Goal: Task Accomplishment & Management: Manage account settings

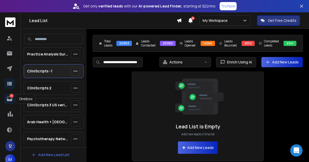
click at [9, 97] on icon at bounding box center [9, 99] width 5 height 5
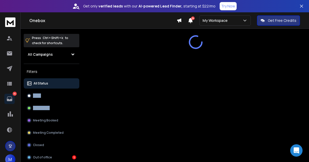
drag, startPoint x: 82, startPoint y: 80, endPoint x: 82, endPoint y: 103, distance: 22.6
click at [82, 103] on div "Press Ctrl + Shift + k to check for shortcuts. All Campaigns All Campaigns Filt…" at bounding box center [165, 110] width 288 height 162
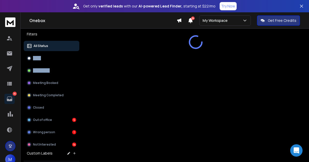
scroll to position [73, 0]
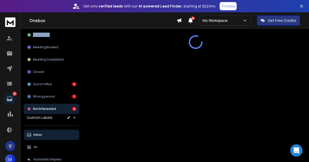
click at [45, 109] on p "Not Interested" at bounding box center [44, 109] width 23 height 4
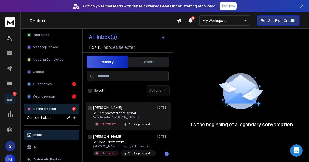
click at [109, 115] on p "Re: Here’s a compliance-first AI" at bounding box center [124, 113] width 62 height 4
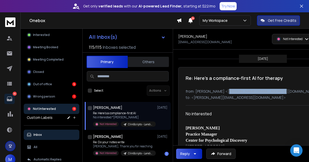
drag, startPoint x: 221, startPoint y: 92, endPoint x: 270, endPoint y: 91, distance: 48.4
click at [270, 91] on p "from: [PERSON_NAME] <[PERSON_NAME][EMAIL_ADDRESS][DOMAIN_NAME]>" at bounding box center [262, 91] width 154 height 5
copy p "[EMAIL_ADDRESS][DOMAIN_NAME]"
click at [10, 83] on icon at bounding box center [9, 84] width 5 height 4
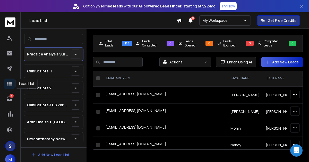
click at [46, 71] on p "CliniScripts -1" at bounding box center [39, 71] width 25 height 5
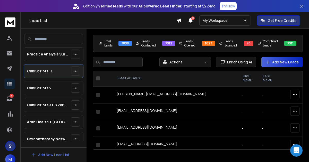
click at [123, 60] on input at bounding box center [118, 62] width 50 height 10
paste input "**********"
type input "**********"
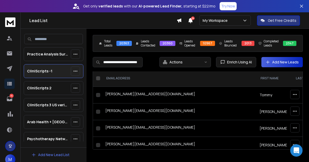
click at [143, 63] on input "**********" at bounding box center [118, 62] width 50 height 10
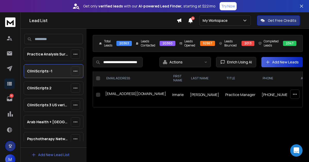
click at [97, 95] on button "button" at bounding box center [98, 95] width 4 height 4
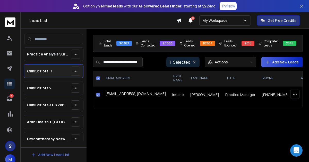
click at [294, 93] on icon "button" at bounding box center [294, 94] width 5 height 5
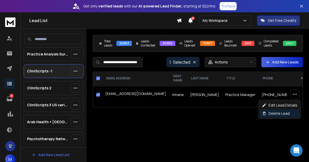
click at [265, 115] on icon at bounding box center [264, 113] width 5 height 5
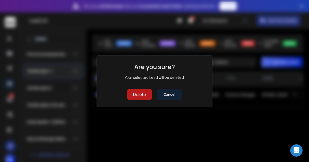
click at [137, 97] on button "Delete" at bounding box center [139, 95] width 25 height 10
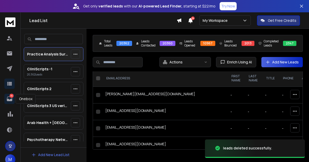
click at [10, 99] on icon at bounding box center [9, 99] width 6 height 6
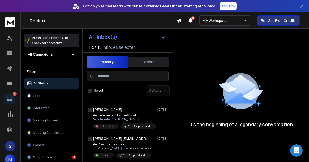
scroll to position [494, 0]
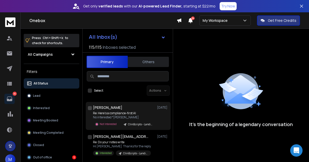
click at [90, 108] on button "button" at bounding box center [90, 108] width 4 height 4
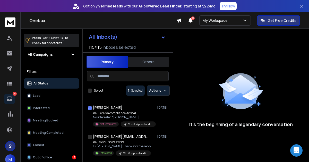
click at [161, 90] on button "Actions" at bounding box center [158, 91] width 23 height 10
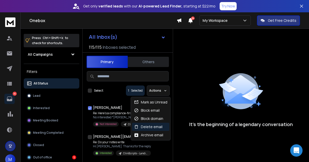
click at [142, 129] on div "Delete email" at bounding box center [148, 126] width 28 height 5
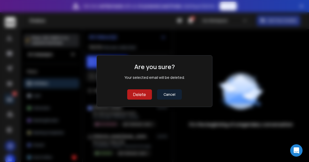
click at [130, 96] on button "Delete" at bounding box center [139, 95] width 25 height 10
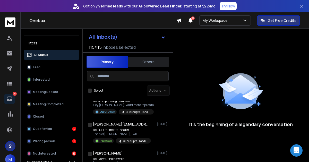
scroll to position [29, 0]
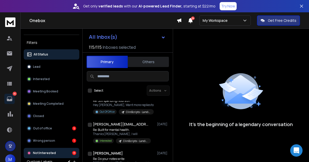
click at [52, 154] on p "Not Interested" at bounding box center [44, 153] width 23 height 4
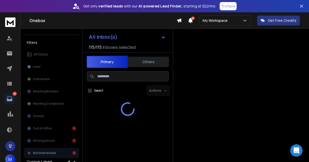
scroll to position [0, 0]
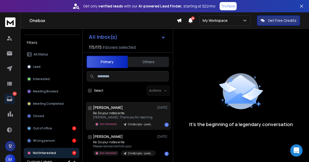
click at [110, 117] on p "[PERSON_NAME], Thank you for reaching" at bounding box center [124, 117] width 62 height 4
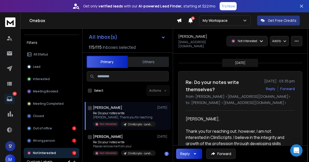
click at [163, 93] on div "Actions" at bounding box center [158, 91] width 23 height 10
click at [235, 122] on div at bounding box center [237, 125] width 105 height 6
drag, startPoint x: 222, startPoint y: 91, endPoint x: 295, endPoint y: 91, distance: 72.8
click at [295, 94] on p "from: [PERSON_NAME] <[EMAIL_ADDRESS][DOMAIN_NAME]>" at bounding box center [239, 96] width 109 height 5
copy p "[EMAIL_ADDRESS][DOMAIN_NAME]"
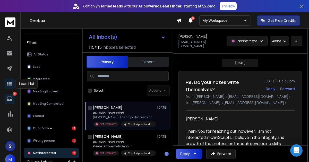
click at [9, 83] on icon at bounding box center [9, 84] width 6 height 6
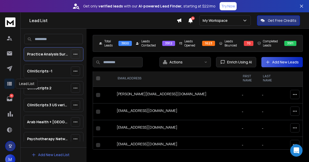
click at [49, 71] on p "CliniScripts -1" at bounding box center [39, 71] width 25 height 5
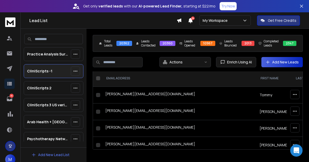
click at [110, 65] on input at bounding box center [118, 62] width 50 height 10
paste input "**********"
type input "**********"
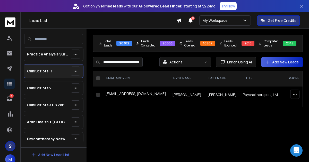
click at [100, 95] on button "button" at bounding box center [98, 95] width 4 height 4
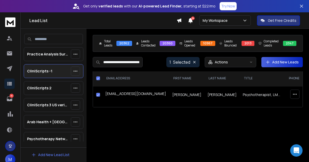
click at [296, 93] on icon "button" at bounding box center [294, 94] width 5 height 5
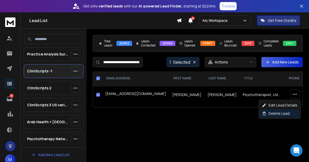
click at [269, 116] on p "Delete Lead" at bounding box center [278, 113] width 21 height 5
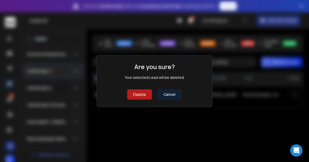
click at [135, 96] on button "Delete" at bounding box center [139, 95] width 25 height 10
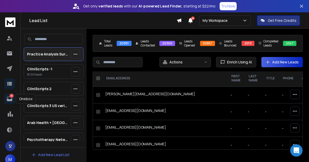
click at [10, 99] on icon at bounding box center [9, 99] width 6 height 6
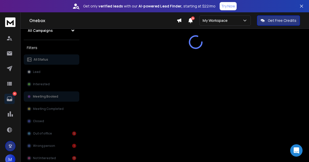
scroll to position [26, 0]
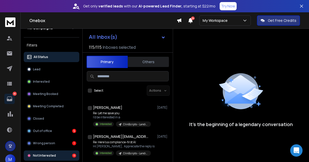
click at [42, 157] on p "Not Interested" at bounding box center [44, 156] width 23 height 4
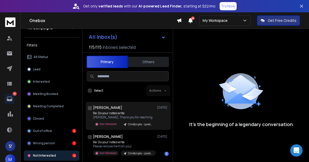
click at [90, 109] on button "button" at bounding box center [90, 108] width 4 height 4
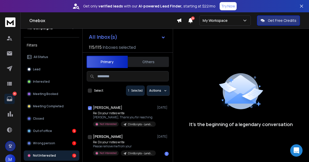
click at [157, 91] on p "Actions" at bounding box center [155, 91] width 12 height 4
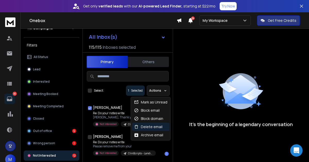
click at [152, 126] on div "Delete email" at bounding box center [148, 126] width 28 height 5
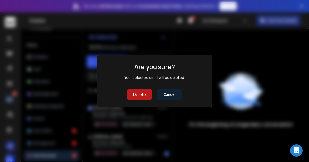
click at [142, 93] on button "Delete" at bounding box center [139, 95] width 25 height 10
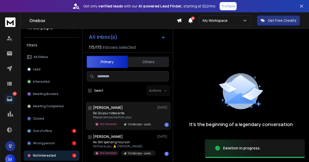
click at [102, 112] on p "Re: Do your notes write" at bounding box center [124, 113] width 62 height 4
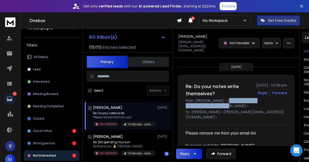
drag, startPoint x: 222, startPoint y: 92, endPoint x: 277, endPoint y: 94, distance: 55.6
click at [277, 98] on p "from: [PERSON_NAME] <[PERSON_NAME][EMAIL_ADDRESS][DOMAIN_NAME]>" at bounding box center [235, 103] width 101 height 10
copy p "[PERSON_NAME][EMAIL_ADDRESS][DOMAIN_NAME]"
click at [6, 84] on icon at bounding box center [9, 84] width 6 height 6
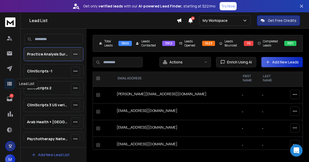
click at [122, 60] on input at bounding box center [118, 62] width 50 height 10
paste input "**********"
type input "**********"
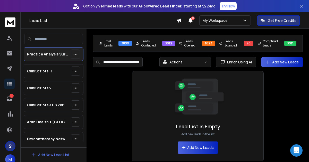
click at [45, 74] on div "CliniScripts -1" at bounding box center [54, 71] width 60 height 14
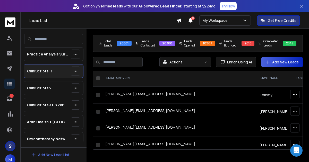
click at [118, 63] on input at bounding box center [118, 62] width 50 height 10
paste input "**********"
type input "**********"
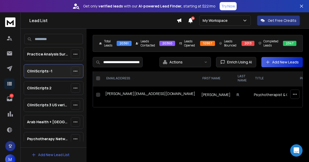
click at [99, 96] on button "button" at bounding box center [98, 95] width 4 height 4
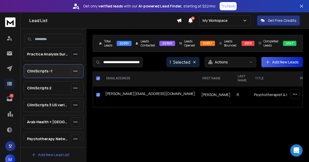
click at [296, 94] on icon "button" at bounding box center [295, 94] width 4 height 1
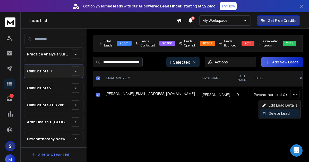
click at [269, 113] on p "Delete Lead" at bounding box center [278, 113] width 21 height 5
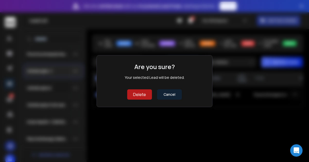
click at [144, 94] on button "Delete" at bounding box center [139, 95] width 25 height 10
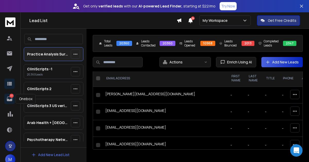
click at [9, 99] on icon at bounding box center [9, 99] width 6 height 6
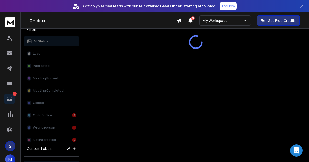
scroll to position [48, 0]
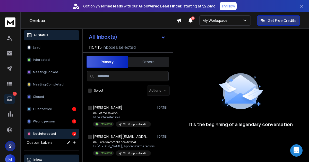
click at [47, 133] on p "Not Interested" at bounding box center [44, 134] width 23 height 4
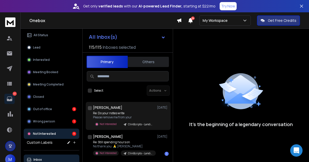
click at [91, 108] on button "button" at bounding box center [90, 108] width 4 height 4
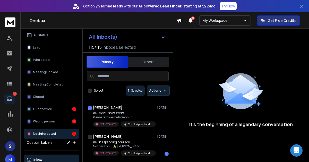
click at [159, 91] on p "Actions" at bounding box center [155, 91] width 12 height 4
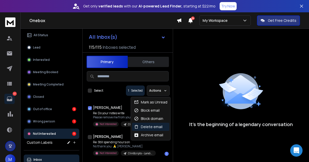
click at [151, 128] on div "Delete email" at bounding box center [148, 126] width 28 height 5
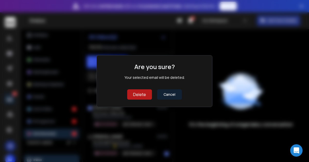
click at [136, 93] on button "Delete" at bounding box center [139, 95] width 25 height 10
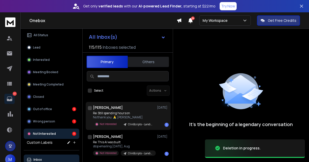
click at [106, 118] on p "No thank you. 🙏 [PERSON_NAME]" at bounding box center [124, 117] width 62 height 4
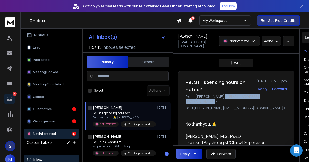
drag, startPoint x: 218, startPoint y: 93, endPoint x: 271, endPoint y: 92, distance: 53.0
click at [271, 94] on p "from: [PERSON_NAME] <[EMAIL_ADDRESS][DOMAIN_NAME]>" at bounding box center [235, 99] width 101 height 10
copy p "[EMAIL_ADDRESS][DOMAIN_NAME]"
click at [10, 84] on icon at bounding box center [9, 84] width 5 height 4
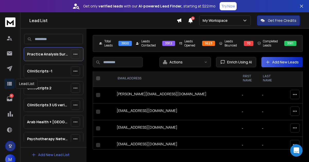
click at [48, 72] on p "CliniScripts -1" at bounding box center [39, 71] width 25 height 5
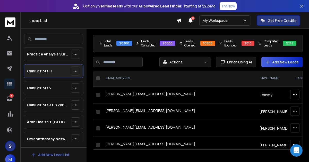
click at [124, 64] on input at bounding box center [118, 62] width 50 height 10
paste input "**********"
type input "**********"
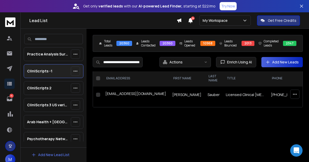
click at [98, 96] on button "button" at bounding box center [98, 95] width 4 height 4
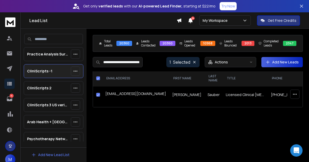
click at [295, 93] on icon "button" at bounding box center [294, 94] width 5 height 5
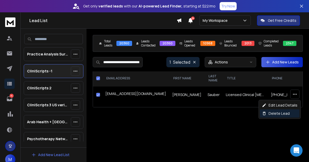
click at [277, 113] on p "Delete Lead" at bounding box center [278, 113] width 21 height 5
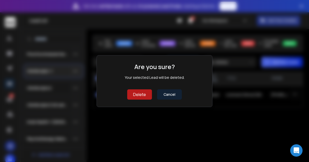
click at [135, 95] on button "Delete" at bounding box center [139, 95] width 25 height 10
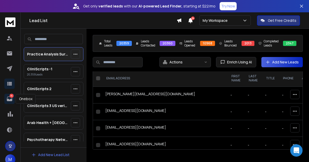
click at [6, 99] on icon at bounding box center [9, 99] width 6 height 6
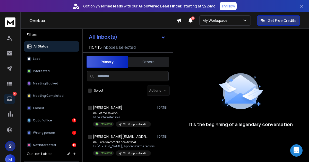
scroll to position [46, 0]
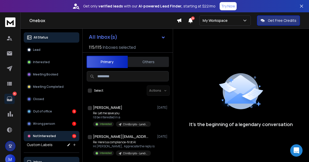
click at [41, 134] on p "Not Interested" at bounding box center [44, 136] width 23 height 4
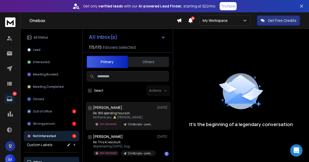
click at [91, 108] on button "button" at bounding box center [90, 108] width 4 height 4
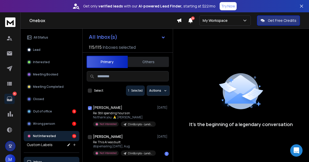
click at [158, 93] on p "Actions" at bounding box center [155, 91] width 12 height 4
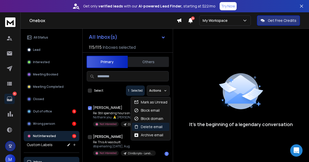
click at [150, 128] on div "Delete email" at bounding box center [148, 126] width 28 height 5
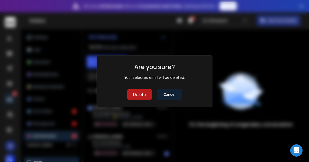
click at [141, 94] on button "Delete" at bounding box center [139, 95] width 25 height 10
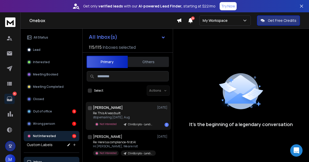
click at [111, 112] on p "Re: This AI was built" at bounding box center [124, 113] width 62 height 4
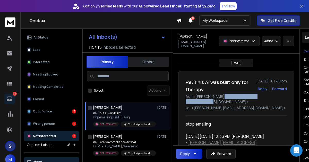
drag, startPoint x: 219, startPoint y: 92, endPoint x: 274, endPoint y: 93, distance: 55.1
click at [274, 94] on p "from: [PERSON_NAME] <[PERSON_NAME][EMAIL_ADDRESS][DOMAIN_NAME]>" at bounding box center [235, 99] width 101 height 10
copy p "[EMAIL_ADDRESS][DOMAIN_NAME]"
click at [12, 83] on icon at bounding box center [9, 84] width 6 height 6
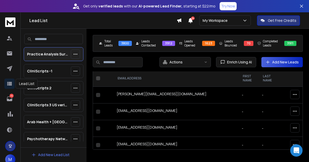
click at [50, 73] on p "CliniScripts -1" at bounding box center [39, 71] width 25 height 5
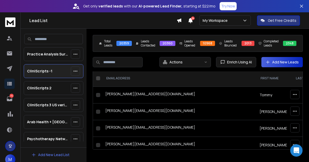
click at [108, 65] on input at bounding box center [118, 62] width 50 height 10
paste input "**********"
type input "**********"
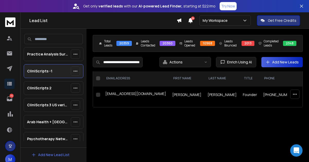
click at [99, 94] on button "button" at bounding box center [98, 95] width 4 height 4
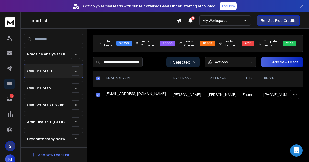
click at [296, 94] on icon "button" at bounding box center [294, 94] width 5 height 5
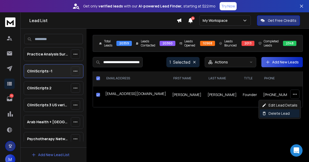
click at [279, 114] on p "Delete Lead" at bounding box center [278, 113] width 21 height 5
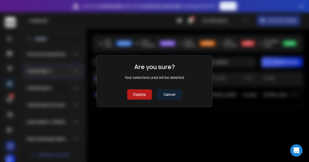
click at [136, 94] on button "Delete" at bounding box center [139, 95] width 25 height 10
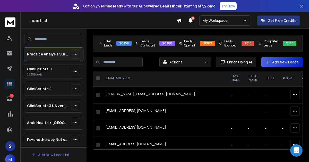
click at [105, 65] on input at bounding box center [118, 62] width 50 height 10
paste input "**********"
type input "**********"
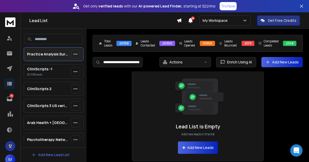
click at [104, 64] on input "**********" at bounding box center [118, 62] width 50 height 10
click at [44, 71] on p "CliniScripts -1" at bounding box center [39, 69] width 25 height 5
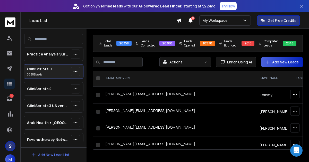
click at [124, 65] on input at bounding box center [118, 62] width 50 height 10
paste input "**********"
type input "**********"
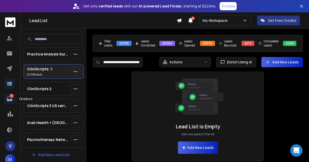
click at [12, 98] on p "15" at bounding box center [12, 96] width 4 height 4
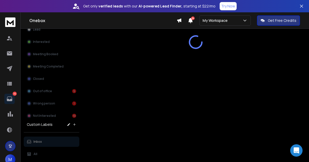
scroll to position [70, 0]
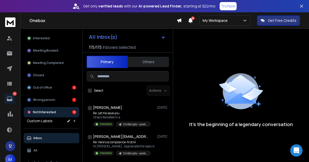
click at [40, 112] on p "Not Interested" at bounding box center [44, 112] width 23 height 4
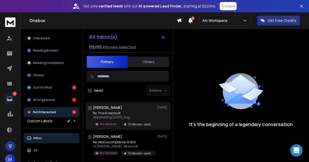
click at [89, 109] on button "button" at bounding box center [90, 108] width 4 height 4
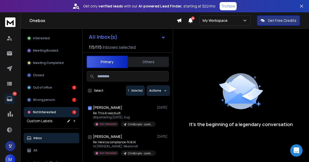
click at [158, 91] on p "Actions" at bounding box center [155, 91] width 12 height 4
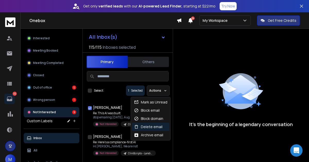
click at [150, 128] on div "Delete email" at bounding box center [148, 126] width 28 height 5
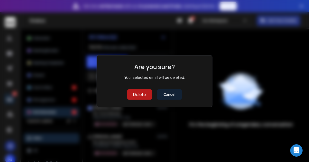
click at [142, 94] on button "Delete" at bounding box center [139, 95] width 25 height 10
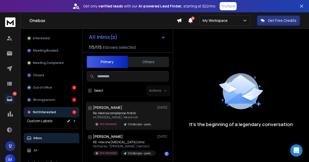
click at [111, 114] on p "Re: Here’s a compliance-first AI" at bounding box center [124, 113] width 62 height 4
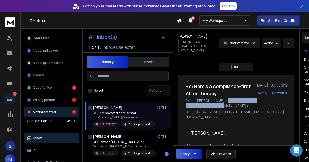
drag, startPoint x: 221, startPoint y: 92, endPoint x: 277, endPoint y: 93, distance: 55.3
click at [277, 98] on p "from: [PERSON_NAME] <[PERSON_NAME][EMAIL_ADDRESS][DOMAIN_NAME]>" at bounding box center [235, 103] width 101 height 10
copy p "[PERSON_NAME][EMAIL_ADDRESS][DOMAIN_NAME]"
click at [12, 84] on icon at bounding box center [9, 84] width 6 height 6
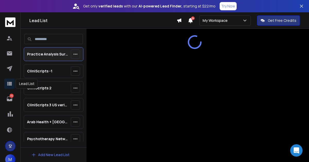
click at [47, 71] on p "CliniScripts -1" at bounding box center [39, 71] width 25 height 5
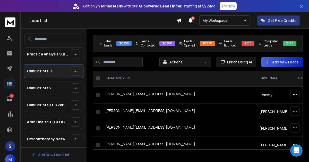
click at [130, 64] on input at bounding box center [118, 62] width 50 height 10
paste input "**********"
type input "**********"
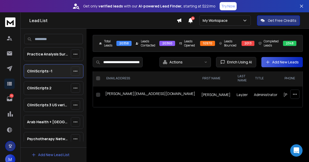
click at [97, 95] on button "button" at bounding box center [98, 95] width 4 height 4
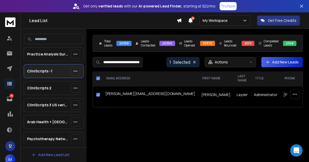
click at [295, 95] on icon "button" at bounding box center [294, 94] width 5 height 5
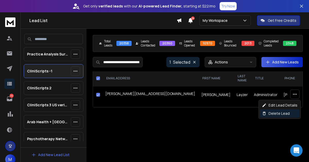
click at [269, 117] on div "Delete Lead" at bounding box center [280, 114] width 40 height 8
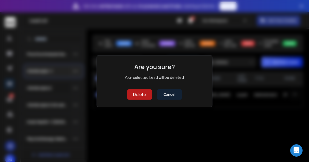
click at [143, 94] on button "Delete" at bounding box center [139, 95] width 25 height 10
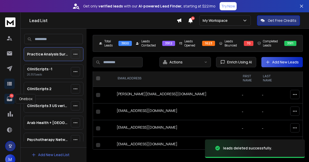
click at [8, 99] on icon at bounding box center [9, 99] width 5 height 5
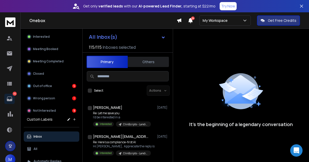
scroll to position [72, 0]
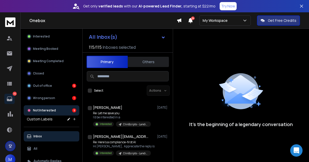
click at [42, 112] on p "Not Interested" at bounding box center [44, 111] width 23 height 4
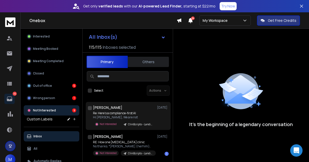
click at [109, 114] on p "Re: Here’s a compliance-first AI" at bounding box center [124, 113] width 62 height 4
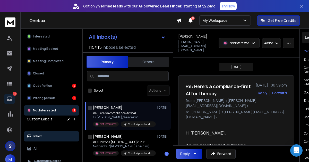
click at [91, 109] on button "button" at bounding box center [90, 108] width 4 height 4
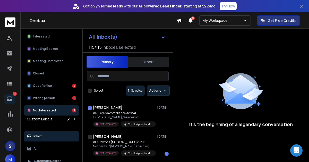
click at [161, 92] on button "Actions" at bounding box center [158, 91] width 23 height 10
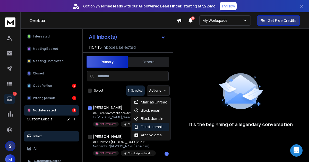
click at [150, 127] on div "Delete email" at bounding box center [148, 126] width 28 height 5
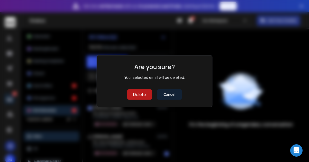
click at [139, 95] on button "Delete" at bounding box center [139, 95] width 25 height 10
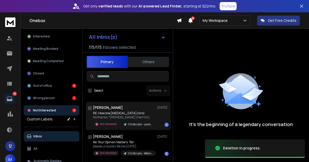
click at [109, 113] on p "RE: How one [MEDICAL_DATA] clinic" at bounding box center [124, 113] width 62 height 4
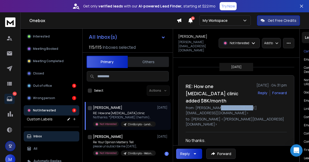
drag, startPoint x: 215, startPoint y: 93, endPoint x: 244, endPoint y: 94, distance: 28.6
click at [244, 105] on p "from: [PERSON_NAME] <[PERSON_NAME][EMAIL_ADDRESS][DOMAIN_NAME]>" at bounding box center [235, 110] width 101 height 10
copy p "[PERSON_NAME][EMAIL_ADDRESS][DOMAIN_NAME]"
click at [12, 83] on icon at bounding box center [9, 84] width 6 height 6
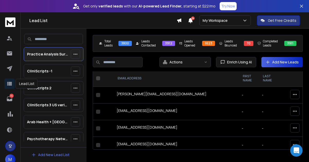
click at [48, 70] on p "CliniScripts -1" at bounding box center [39, 71] width 25 height 5
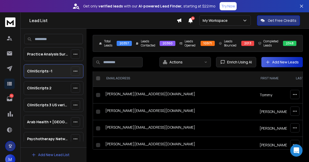
click at [111, 62] on input at bounding box center [118, 62] width 50 height 10
paste input "**********"
type input "**********"
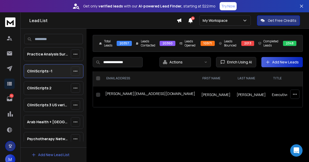
click at [99, 95] on button "button" at bounding box center [98, 95] width 4 height 4
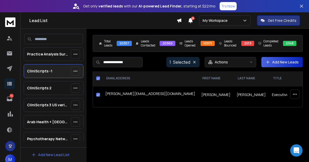
click at [293, 91] on button "button" at bounding box center [294, 94] width 9 height 9
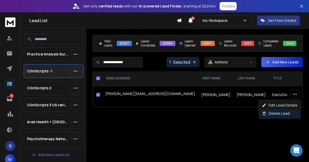
click at [269, 113] on p "Delete Lead" at bounding box center [278, 113] width 21 height 5
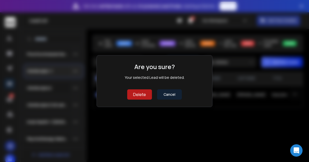
click at [140, 93] on button "Delete" at bounding box center [139, 95] width 25 height 10
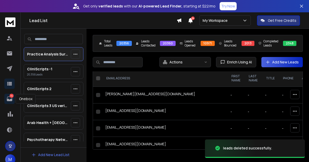
click at [8, 100] on icon at bounding box center [9, 99] width 5 height 5
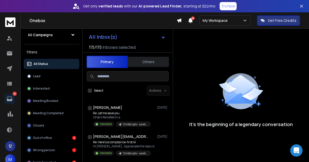
scroll to position [42, 0]
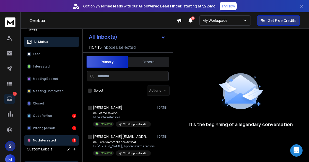
click at [34, 140] on p "Not Interested" at bounding box center [44, 141] width 23 height 4
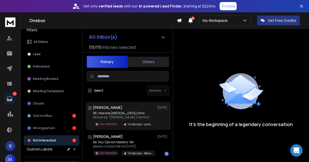
click at [91, 108] on button "button" at bounding box center [90, 108] width 4 height 4
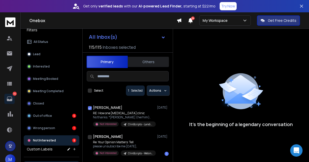
click at [163, 92] on button "Actions" at bounding box center [158, 91] width 23 height 10
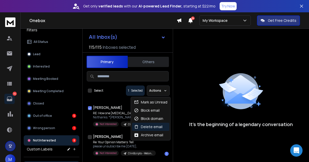
click at [143, 127] on div "Delete email" at bounding box center [148, 126] width 28 height 5
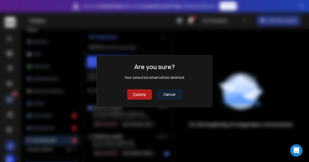
click at [136, 95] on button "Delete" at bounding box center [139, 95] width 25 height 10
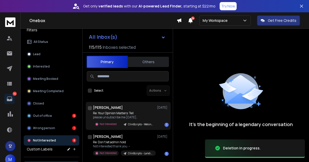
click at [114, 113] on p "Re: Your Opinion Matters: Tell" at bounding box center [124, 113] width 62 height 4
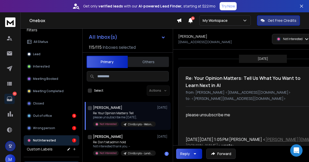
click at [166, 90] on div "Actions" at bounding box center [158, 91] width 23 height 10
drag, startPoint x: 211, startPoint y: 93, endPoint x: 248, endPoint y: 94, distance: 36.8
click at [248, 94] on p "from: [PERSON_NAME] <[EMAIL_ADDRESS][DOMAIN_NAME]>" at bounding box center [262, 92] width 154 height 5
copy p "[EMAIL_ADDRESS][DOMAIN_NAME]"
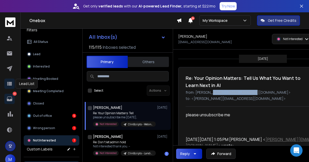
click at [9, 83] on icon at bounding box center [9, 84] width 6 height 6
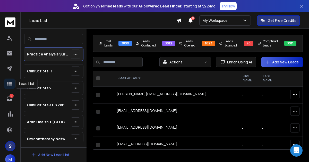
click at [37, 70] on p "CliniScripts -1" at bounding box center [39, 71] width 25 height 5
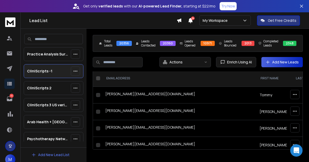
click at [107, 64] on input at bounding box center [118, 62] width 50 height 10
paste input "**********"
type input "**********"
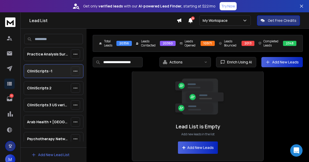
click at [52, 67] on div "CliniScripts -1" at bounding box center [54, 71] width 60 height 14
click at [49, 54] on p "Practice Analysis Survey 01" at bounding box center [48, 54] width 42 height 5
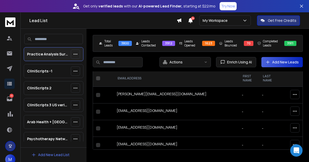
click at [118, 64] on input at bounding box center [118, 62] width 50 height 10
paste input "**********"
type input "**********"
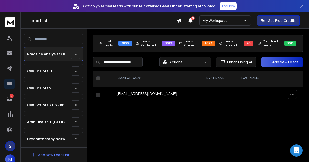
click at [97, 97] on td at bounding box center [103, 95] width 21 height 16
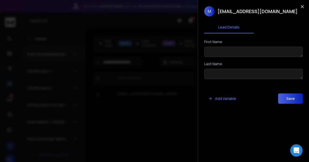
click at [304, 5] on icon "button" at bounding box center [301, 6] width 5 height 5
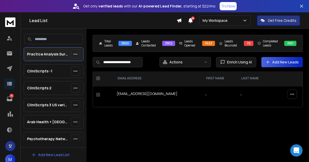
click at [98, 94] on button "button" at bounding box center [98, 95] width 4 height 4
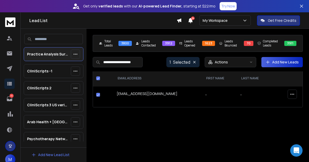
click at [290, 94] on icon "button" at bounding box center [292, 94] width 5 height 5
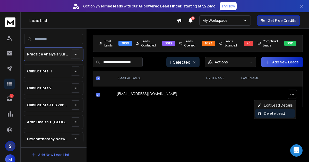
click at [271, 115] on p "Delete Lead" at bounding box center [274, 113] width 21 height 5
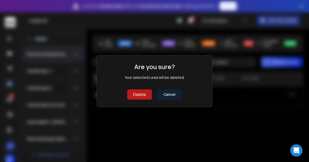
click at [138, 95] on button "Delete" at bounding box center [139, 95] width 25 height 10
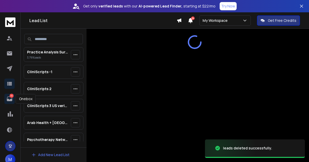
click at [7, 98] on icon at bounding box center [9, 99] width 5 height 5
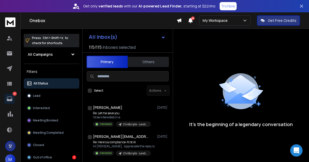
scroll to position [40, 0]
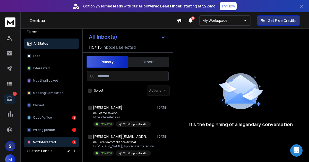
click at [39, 145] on button "Not Interested 7" at bounding box center [52, 142] width 56 height 10
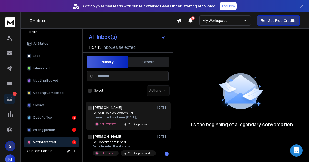
click at [91, 108] on button "button" at bounding box center [90, 108] width 4 height 4
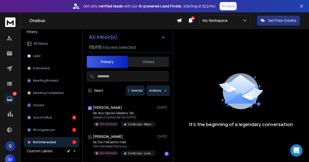
click at [165, 93] on icon "button" at bounding box center [165, 91] width 4 height 4
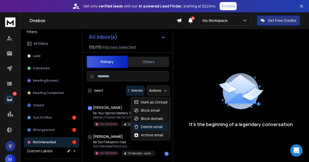
click at [157, 126] on div "Delete email" at bounding box center [148, 126] width 28 height 5
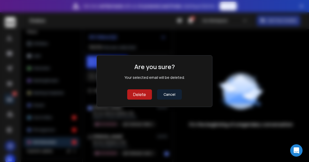
click at [145, 96] on button "Delete" at bounding box center [139, 95] width 25 height 10
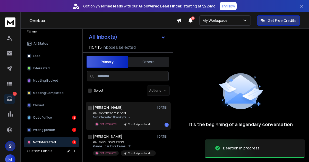
click at [107, 118] on p "Not interested thank you. --" at bounding box center [124, 117] width 62 height 4
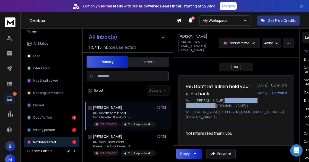
drag, startPoint x: 219, startPoint y: 92, endPoint x: 274, endPoint y: 90, distance: 55.6
click at [274, 98] on p "from: [PERSON_NAME] <[PERSON_NAME][EMAIL_ADDRESS][DOMAIN_NAME]>" at bounding box center [235, 103] width 101 height 10
copy p "[PERSON_NAME][EMAIL_ADDRESS][DOMAIN_NAME]"
click at [8, 87] on link at bounding box center [9, 84] width 10 height 10
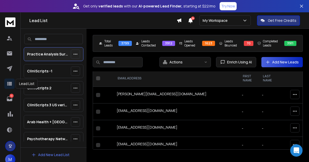
click at [45, 72] on p "CliniScripts -1" at bounding box center [39, 71] width 25 height 5
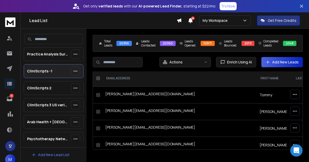
click at [115, 64] on input at bounding box center [118, 62] width 50 height 10
paste input "**********"
type input "**********"
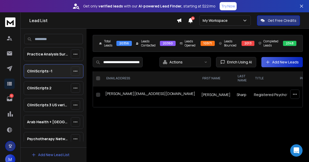
click at [98, 96] on button "button" at bounding box center [98, 95] width 4 height 4
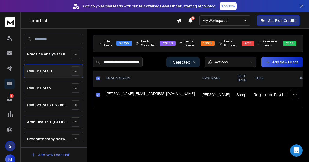
click at [296, 95] on icon "button" at bounding box center [294, 94] width 5 height 5
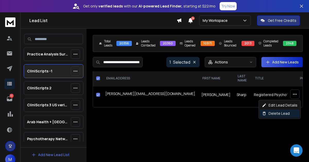
click at [284, 112] on p "Delete Lead" at bounding box center [278, 113] width 21 height 5
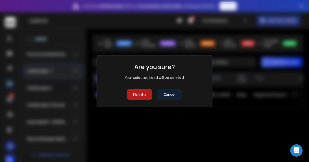
click at [139, 93] on button "Delete" at bounding box center [139, 95] width 25 height 10
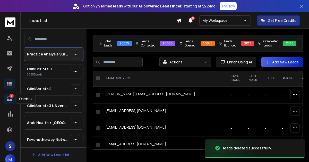
click at [10, 99] on icon at bounding box center [9, 99] width 5 height 5
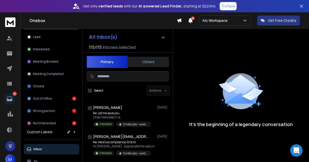
scroll to position [59, 0]
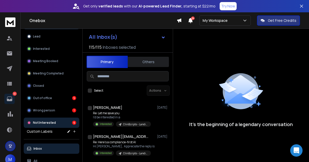
click at [30, 124] on span at bounding box center [29, 123] width 5 height 5
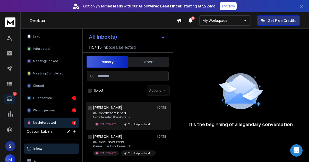
click at [89, 109] on button "button" at bounding box center [90, 108] width 4 height 4
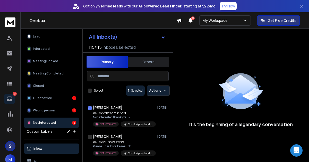
click at [168, 93] on button "Actions" at bounding box center [158, 91] width 23 height 10
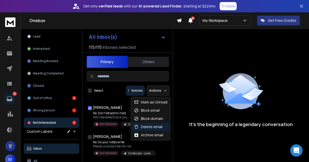
click at [157, 126] on div "Delete email" at bounding box center [148, 126] width 28 height 5
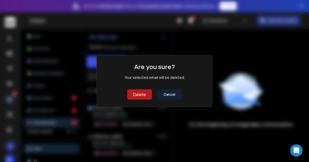
click at [138, 93] on button "Delete" at bounding box center [139, 95] width 25 height 10
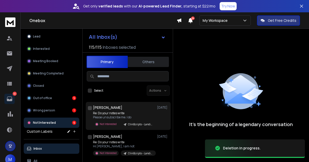
click at [114, 114] on p "Re: Do your notes write" at bounding box center [124, 113] width 62 height 4
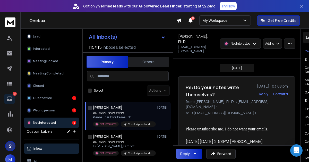
drag, startPoint x: 189, startPoint y: 99, endPoint x: 252, endPoint y: 99, distance: 63.5
click at [252, 99] on p "from: [PERSON_NAME], Ph.D. <[EMAIL_ADDRESS][DOMAIN_NAME]>" at bounding box center [236, 104] width 102 height 10
copy p "[EMAIL_ADDRESS][DOMAIN_NAME]"
click at [8, 82] on icon at bounding box center [9, 84] width 6 height 6
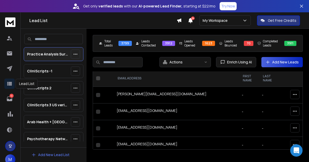
click at [54, 70] on div "CliniScripts -1" at bounding box center [54, 71] width 60 height 14
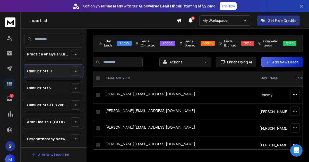
click at [125, 60] on input at bounding box center [118, 62] width 50 height 10
paste input "**********"
type input "**********"
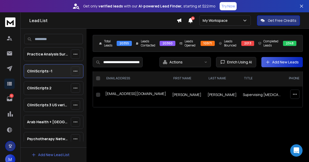
click at [99, 93] on button "button" at bounding box center [98, 95] width 4 height 4
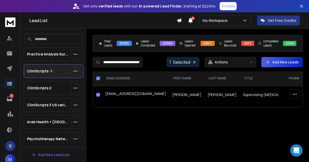
click at [294, 94] on icon "button" at bounding box center [295, 94] width 4 height 1
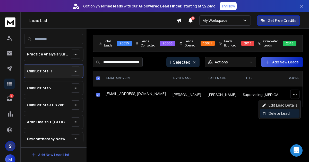
click at [268, 116] on div "Delete Lead" at bounding box center [276, 113] width 28 height 5
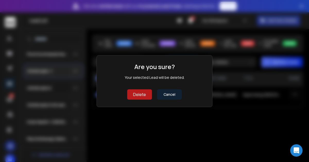
click at [138, 93] on button "Delete" at bounding box center [139, 95] width 25 height 10
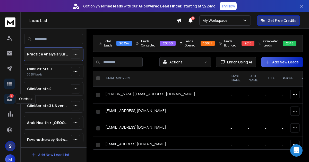
click at [9, 100] on icon at bounding box center [9, 99] width 5 height 5
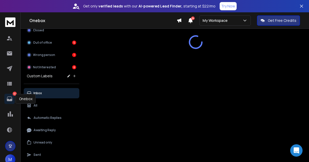
scroll to position [132, 0]
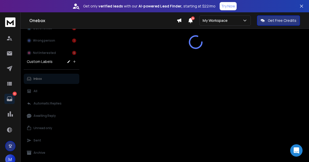
click at [43, 48] on div "All Status Lead Interested Meeting Booked Meeting Completed Closed Out of offic…" at bounding box center [52, 3] width 56 height 109
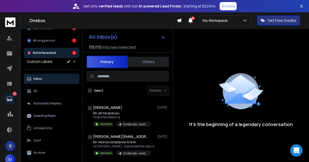
click at [51, 51] on p "Not Interested" at bounding box center [44, 53] width 23 height 4
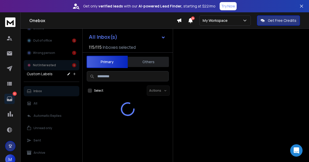
scroll to position [120, 0]
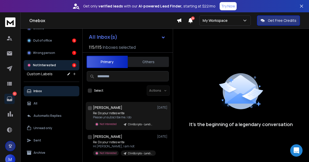
click at [91, 108] on button "button" at bounding box center [90, 108] width 4 height 4
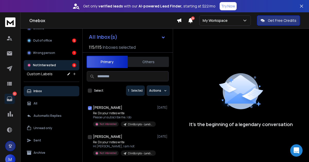
click at [160, 91] on p "Actions" at bounding box center [155, 91] width 12 height 4
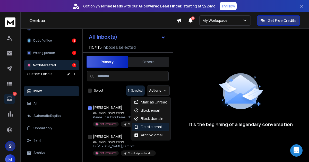
click at [153, 126] on div "Delete email" at bounding box center [148, 126] width 28 height 5
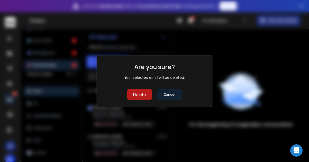
click at [141, 97] on button "Delete" at bounding box center [139, 95] width 25 height 10
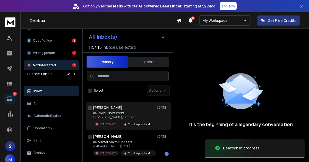
click at [112, 118] on p "Hi [PERSON_NAME], I am not" at bounding box center [124, 117] width 62 height 4
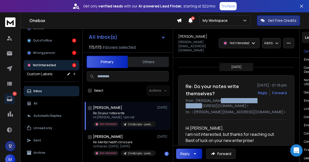
drag, startPoint x: 212, startPoint y: 94, endPoint x: 259, endPoint y: 91, distance: 46.9
click at [259, 98] on p "from: [PERSON_NAME] <[PERSON_NAME][EMAIL_ADDRESS][DOMAIN_NAME]>" at bounding box center [235, 103] width 101 height 10
click at [9, 83] on icon at bounding box center [9, 84] width 5 height 4
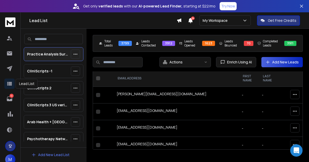
click at [53, 69] on div "CliniScripts -1" at bounding box center [54, 71] width 60 height 14
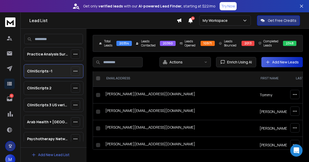
click at [121, 60] on input at bounding box center [118, 62] width 50 height 10
paste input "**********"
type input "**********"
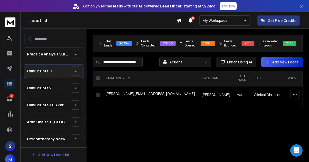
click at [98, 96] on button "button" at bounding box center [98, 95] width 4 height 4
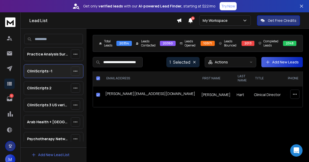
click at [295, 94] on icon "button" at bounding box center [294, 94] width 5 height 5
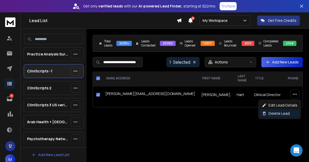
click at [275, 114] on p "Delete Lead" at bounding box center [278, 113] width 21 height 5
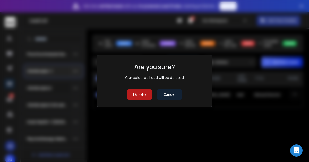
click at [135, 94] on button "Delete" at bounding box center [139, 95] width 25 height 10
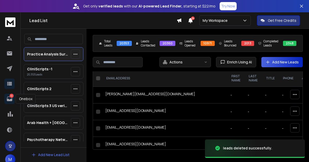
click at [11, 98] on p "12" at bounding box center [12, 96] width 4 height 4
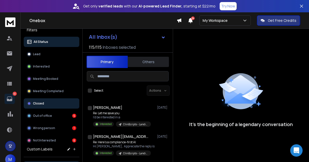
scroll to position [59, 0]
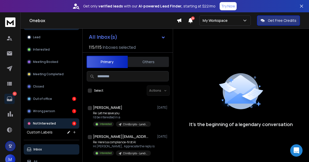
click at [47, 126] on button "Not Interested 6" at bounding box center [52, 124] width 56 height 10
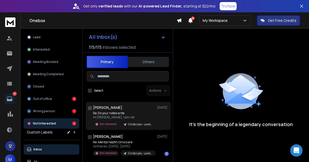
click at [88, 108] on button "button" at bounding box center [90, 108] width 4 height 4
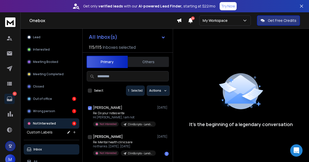
click at [167, 92] on icon "button" at bounding box center [165, 91] width 4 height 4
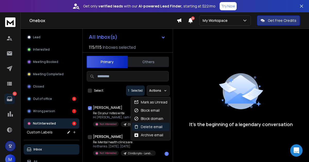
click at [151, 124] on div "Delete email" at bounding box center [150, 127] width 37 height 8
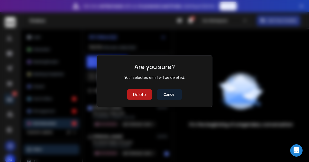
click at [141, 96] on button "Delete" at bounding box center [139, 95] width 25 height 10
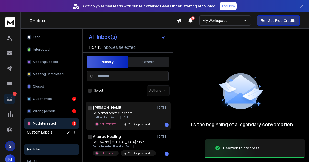
click at [101, 112] on p "Re: Mental health clinics are" at bounding box center [124, 113] width 62 height 4
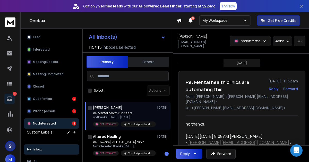
drag, startPoint x: 231, startPoint y: 94, endPoint x: 308, endPoint y: 91, distance: 77.2
click at [298, 94] on p "from: [PERSON_NAME] <[PERSON_NAME][EMAIL_ADDRESS][DOMAIN_NAME]>" at bounding box center [241, 99] width 112 height 10
click at [9, 84] on icon at bounding box center [9, 84] width 5 height 4
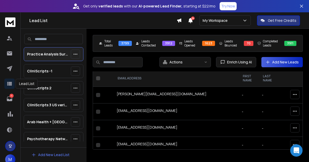
click at [58, 68] on div "CliniScripts -1" at bounding box center [54, 71] width 60 height 14
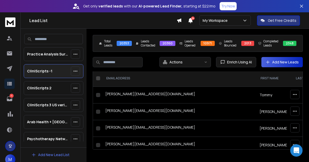
click at [118, 64] on input at bounding box center [118, 62] width 50 height 10
paste input "**********"
type input "**********"
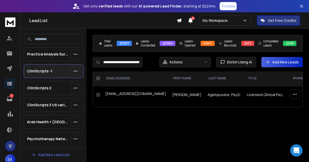
click at [97, 95] on button "button" at bounding box center [98, 95] width 4 height 4
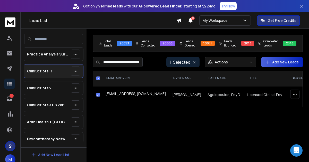
click at [295, 94] on icon "button" at bounding box center [294, 94] width 5 height 5
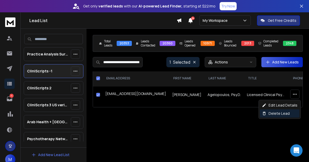
click at [265, 114] on icon at bounding box center [264, 113] width 5 height 5
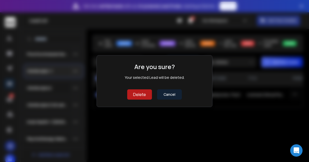
click at [138, 93] on button "Delete" at bounding box center [139, 95] width 25 height 10
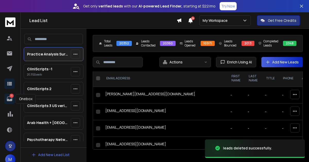
click at [10, 98] on icon at bounding box center [9, 99] width 6 height 6
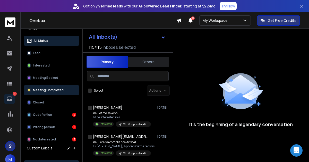
scroll to position [49, 0]
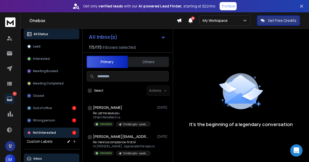
click at [41, 136] on button "Not Interested 5" at bounding box center [52, 133] width 56 height 10
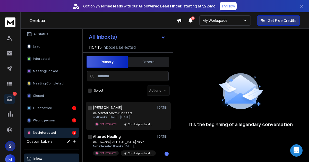
click at [91, 108] on button "button" at bounding box center [90, 108] width 4 height 4
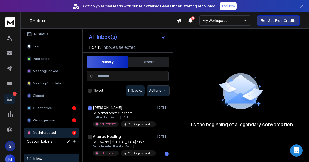
click at [155, 92] on p "Actions" at bounding box center [155, 91] width 12 height 4
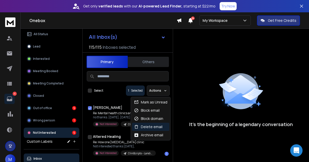
click at [148, 125] on div "Delete email" at bounding box center [148, 126] width 28 height 5
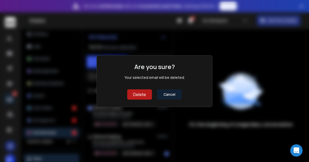
click at [139, 96] on button "Delete" at bounding box center [139, 95] width 25 height 10
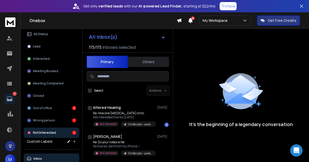
click at [139, 96] on div "Select Actions Altered Healing [DATE] Re: How one [MEDICAL_DATA] clinic Not int…" at bounding box center [128, 145] width 90 height 152
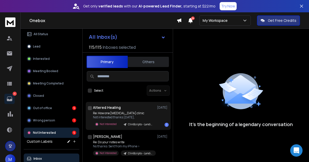
click at [108, 113] on p "Re: How one [MEDICAL_DATA] clinic" at bounding box center [124, 113] width 62 height 4
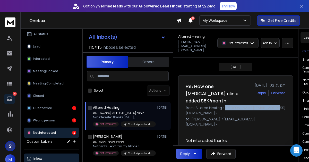
drag, startPoint x: 223, startPoint y: 94, endPoint x: 271, endPoint y: 93, distance: 47.8
click at [271, 105] on p "from: Altered Healing <[PERSON_NAME][EMAIL_ADDRESS][DOMAIN_NAME]>" at bounding box center [235, 110] width 100 height 10
click at [8, 84] on icon at bounding box center [9, 84] width 5 height 4
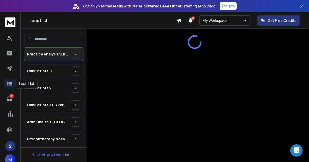
click at [41, 71] on p "CliniScripts -1" at bounding box center [39, 71] width 25 height 5
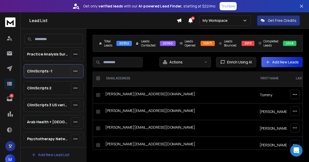
click at [115, 61] on input at bounding box center [118, 62] width 50 height 10
paste input "**********"
type input "**********"
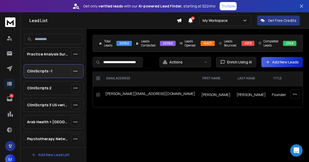
click at [99, 95] on button "button" at bounding box center [98, 95] width 4 height 4
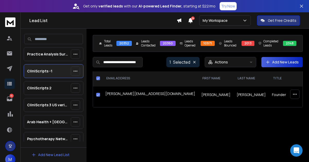
click at [297, 93] on button "button" at bounding box center [294, 94] width 9 height 9
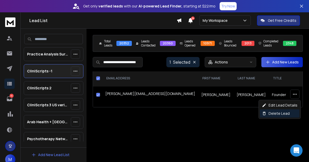
click at [279, 112] on p "Delete Lead" at bounding box center [278, 113] width 21 height 5
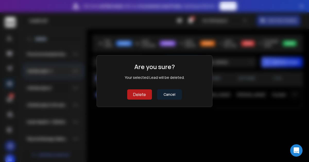
click at [138, 98] on button "Delete" at bounding box center [139, 95] width 25 height 10
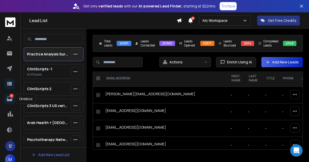
click at [11, 99] on icon at bounding box center [9, 99] width 6 height 6
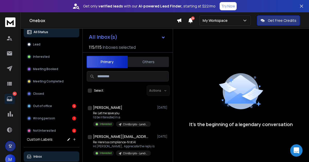
scroll to position [52, 0]
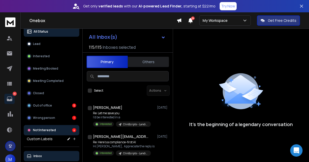
click at [50, 130] on p "Not Interested" at bounding box center [44, 130] width 23 height 4
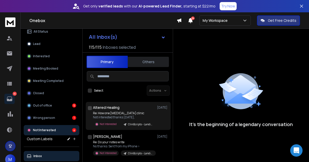
click at [90, 110] on div at bounding box center [90, 116] width 4 height 20
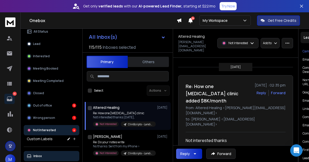
click at [91, 109] on button "button" at bounding box center [90, 108] width 4 height 4
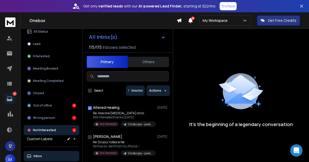
click at [158, 91] on p "Actions" at bounding box center [155, 91] width 12 height 4
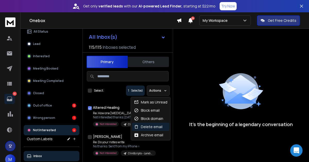
click at [147, 129] on div "Delete email" at bounding box center [148, 126] width 28 height 5
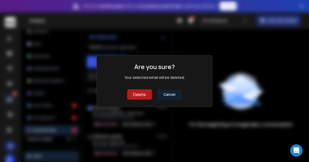
click at [145, 97] on button "Delete" at bounding box center [139, 95] width 25 height 10
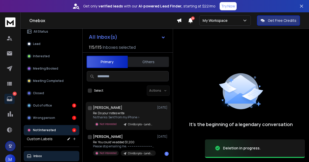
click at [113, 115] on p "No thanks Sent from my iPhone >" at bounding box center [124, 117] width 62 height 4
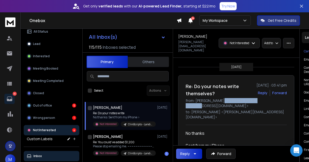
drag, startPoint x: 217, startPoint y: 94, endPoint x: 262, endPoint y: 94, distance: 44.8
click at [262, 98] on p "from: [PERSON_NAME] <[PERSON_NAME][EMAIL_ADDRESS][DOMAIN_NAME]>" at bounding box center [235, 103] width 101 height 10
click at [8, 85] on icon at bounding box center [9, 84] width 5 height 4
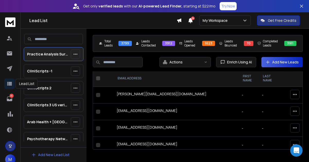
click at [115, 64] on input at bounding box center [118, 62] width 50 height 10
paste input "**********"
type input "**********"
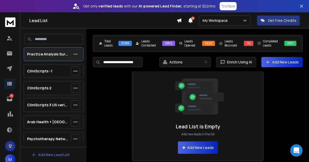
click at [51, 73] on p "CliniScripts -1" at bounding box center [39, 71] width 25 height 5
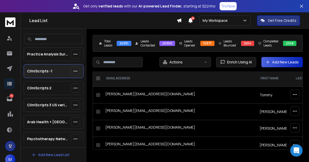
click at [124, 61] on input at bounding box center [118, 62] width 50 height 10
paste input "**********"
type input "**********"
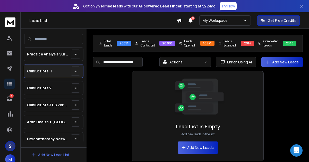
click at [53, 57] on div "Practice Analysis Survey 01" at bounding box center [54, 54] width 60 height 14
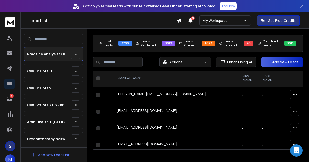
click at [115, 61] on input at bounding box center [118, 62] width 50 height 10
paste input "**********"
type input "**********"
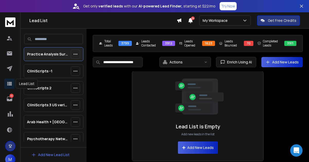
click at [8, 85] on icon at bounding box center [9, 84] width 6 height 6
click at [10, 99] on icon at bounding box center [9, 99] width 5 height 5
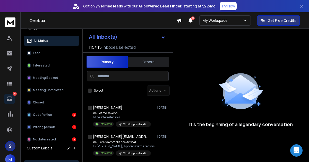
scroll to position [43, 0]
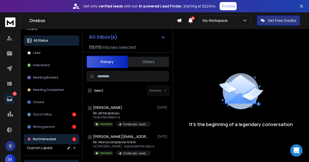
click at [47, 141] on p "Not Interested" at bounding box center [44, 139] width 23 height 4
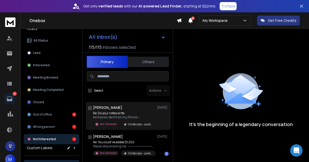
click at [90, 109] on button "button" at bounding box center [90, 108] width 4 height 4
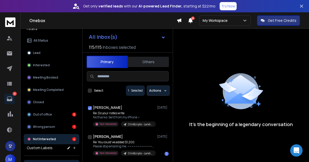
click at [164, 93] on button "Actions" at bounding box center [158, 91] width 23 height 10
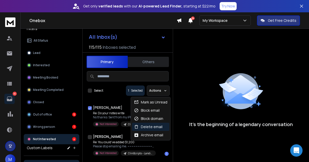
click at [147, 128] on div "Delete email" at bounding box center [148, 126] width 28 height 5
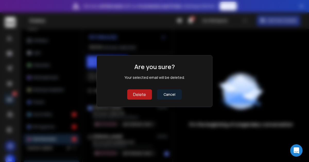
click at [143, 97] on button "Delete" at bounding box center [139, 95] width 25 height 10
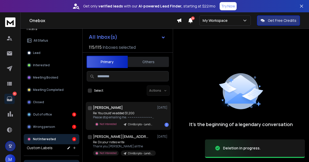
click at [107, 117] on p "Please stop emailing me. ~~~~~~~~~~~~~~~~~~~~~~~~~~~~~~~~~" at bounding box center [124, 117] width 62 height 4
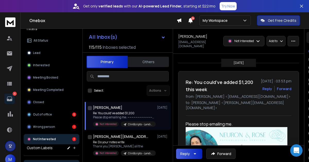
drag, startPoint x: 218, startPoint y: 93, endPoint x: 284, endPoint y: 90, distance: 66.7
click at [284, 94] on p "from: [PERSON_NAME] <[EMAIL_ADDRESS][DOMAIN_NAME]>" at bounding box center [238, 96] width 106 height 5
click at [9, 84] on icon at bounding box center [9, 84] width 5 height 4
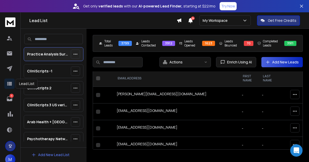
click at [44, 73] on p "CliniScripts -1" at bounding box center [39, 71] width 25 height 5
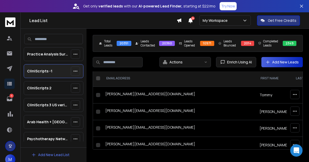
click at [116, 60] on input at bounding box center [118, 62] width 50 height 10
paste input "**********"
type input "**********"
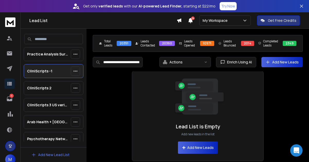
click at [47, 57] on div "Practice Analysis Survey 01" at bounding box center [54, 54] width 60 height 14
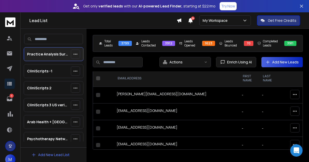
click at [124, 60] on input at bounding box center [118, 62] width 50 height 10
paste input "**********"
type input "**********"
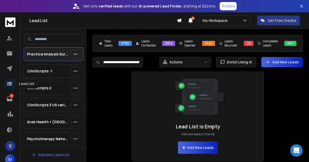
click at [8, 87] on icon at bounding box center [9, 84] width 6 height 6
click at [9, 96] on icon at bounding box center [9, 99] width 6 height 6
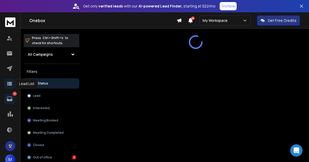
click at [10, 86] on icon at bounding box center [9, 84] width 6 height 6
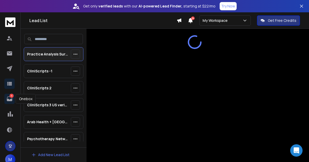
click at [11, 100] on icon at bounding box center [9, 99] width 5 height 5
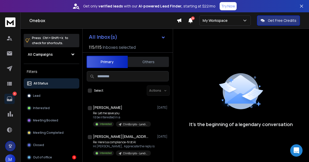
click at [156, 76] on input at bounding box center [128, 76] width 82 height 10
paste input "**********"
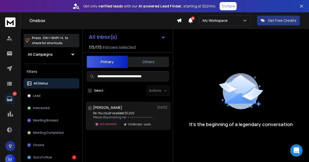
click at [89, 109] on button "button" at bounding box center [90, 108] width 4 height 4
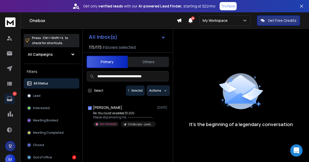
click at [161, 93] on button "Actions" at bounding box center [158, 91] width 23 height 10
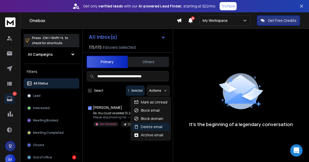
click at [147, 128] on div "Delete email" at bounding box center [148, 126] width 28 height 5
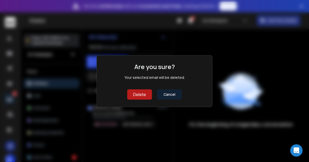
click at [135, 94] on button "Delete" at bounding box center [139, 95] width 25 height 10
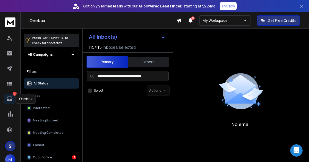
click at [10, 98] on icon at bounding box center [9, 99] width 6 height 6
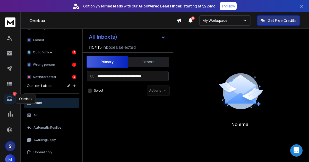
scroll to position [111, 0]
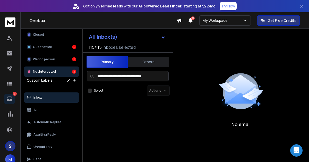
click at [41, 75] on button "Not Interested 3" at bounding box center [52, 72] width 56 height 10
click at [57, 74] on button "Not Interested 3" at bounding box center [52, 72] width 56 height 10
click at [154, 76] on input "**********" at bounding box center [128, 76] width 82 height 10
type input "**********"
click at [115, 109] on div "No Emails" at bounding box center [128, 161] width 86 height 120
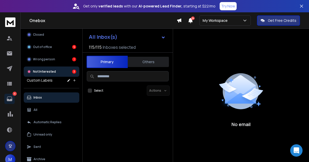
click at [39, 70] on p "Not Interested" at bounding box center [44, 72] width 23 height 4
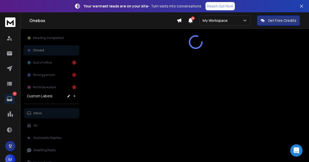
scroll to position [95, 0]
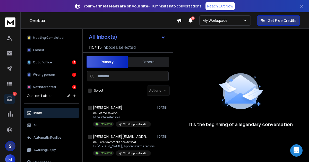
click at [42, 87] on p "Not Interested" at bounding box center [44, 87] width 23 height 4
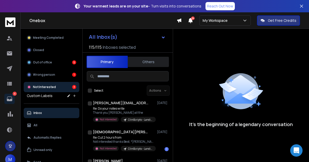
scroll to position [0, 0]
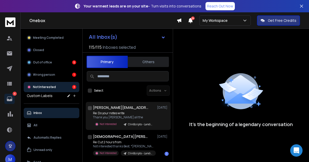
click at [109, 110] on h1 "[PERSON_NAME][EMAIL_ADDRESS][DOMAIN_NAME]" at bounding box center [121, 107] width 57 height 5
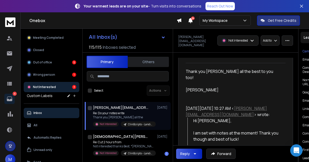
scroll to position [57, 0]
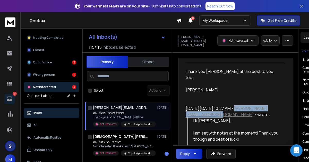
drag, startPoint x: 188, startPoint y: 95, endPoint x: 246, endPoint y: 95, distance: 57.9
click at [246, 105] on div "On Saturday, Jul 26, 2025 at 10:27 AM < ilana@intuitivehealingnyc.com > wrote:" at bounding box center [233, 111] width 96 height 12
copy link "[PERSON_NAME][EMAIL_ADDRESS][DOMAIN_NAME]"
click at [8, 83] on icon at bounding box center [9, 84] width 6 height 6
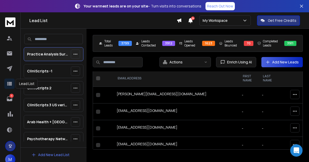
click at [53, 70] on div "CliniScripts -1" at bounding box center [54, 71] width 60 height 14
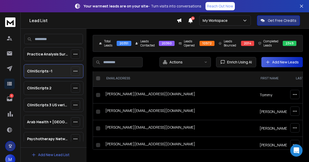
click at [119, 65] on input at bounding box center [118, 62] width 50 height 10
paste input "**********"
type input "**********"
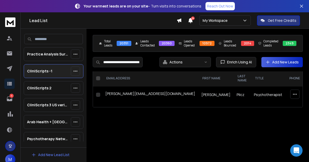
click at [97, 95] on button "button" at bounding box center [98, 95] width 4 height 4
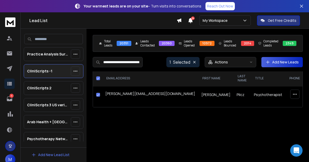
click at [293, 96] on icon "button" at bounding box center [294, 94] width 5 height 5
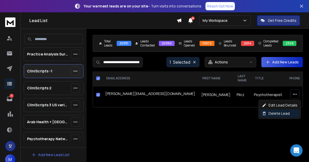
click at [270, 116] on p "Delete Lead" at bounding box center [278, 113] width 21 height 5
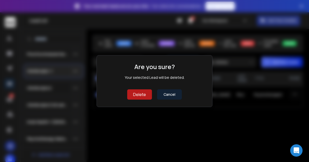
click at [141, 99] on button "Delete" at bounding box center [139, 95] width 25 height 10
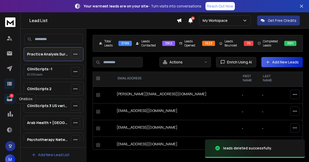
click at [8, 100] on icon at bounding box center [9, 99] width 5 height 5
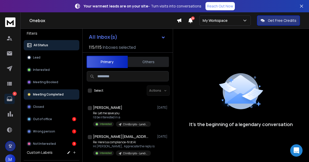
scroll to position [41, 0]
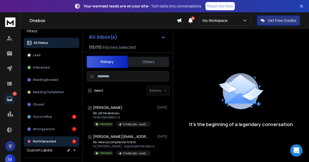
click at [45, 145] on button "Not Interested 3" at bounding box center [52, 142] width 56 height 10
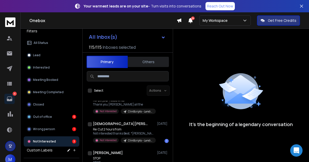
scroll to position [0, 0]
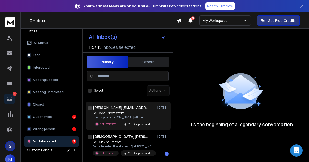
click at [90, 109] on button "button" at bounding box center [90, 108] width 4 height 4
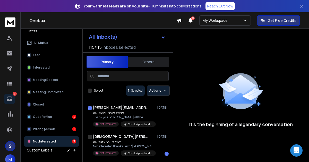
click at [161, 91] on button "Actions" at bounding box center [158, 91] width 23 height 10
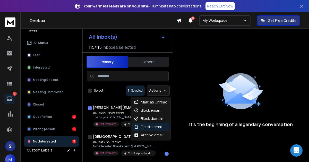
click at [145, 127] on div "Delete email" at bounding box center [148, 126] width 28 height 5
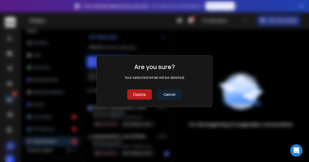
click at [137, 96] on button "Delete" at bounding box center [139, 95] width 25 height 10
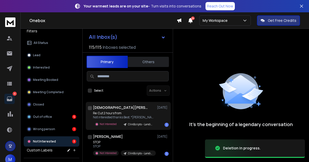
click at [120, 115] on p "Re: Cut 2 hours from" at bounding box center [124, 113] width 62 height 4
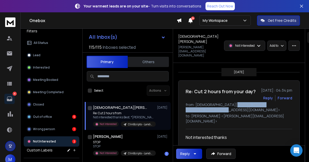
drag, startPoint x: 226, startPoint y: 92, endPoint x: 287, endPoint y: 92, distance: 61.7
click at [287, 102] on p "from: Kristen Blandford <kristen@albuquerquetherapists.com>" at bounding box center [238, 107] width 106 height 10
copy p "kristen@albuquerquetherapists.com"
click at [8, 85] on icon at bounding box center [9, 84] width 6 height 6
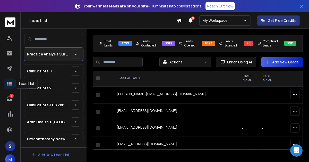
click at [46, 68] on div "CliniScripts -1" at bounding box center [54, 71] width 60 height 14
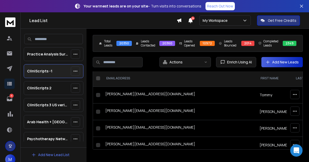
click at [107, 62] on input at bounding box center [118, 62] width 50 height 10
paste input "**********"
type input "**********"
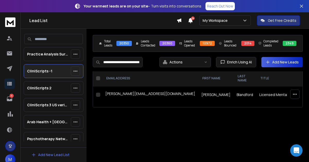
click at [100, 95] on button "button" at bounding box center [98, 95] width 4 height 4
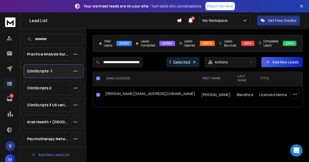
click at [292, 95] on icon "button" at bounding box center [294, 94] width 5 height 5
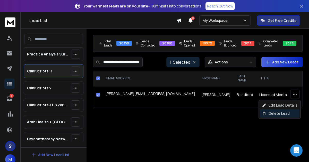
click at [274, 114] on p "Delete Lead" at bounding box center [278, 113] width 21 height 5
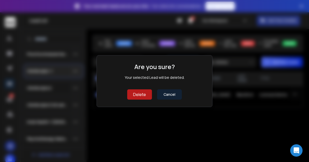
click at [136, 93] on button "Delete" at bounding box center [139, 95] width 25 height 10
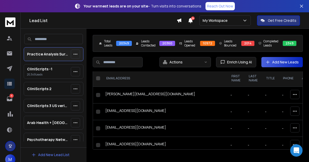
click at [47, 71] on p "CliniScripts -1" at bounding box center [39, 69] width 25 height 5
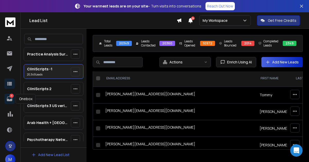
click at [7, 99] on icon at bounding box center [9, 99] width 5 height 5
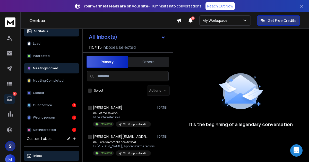
scroll to position [54, 0]
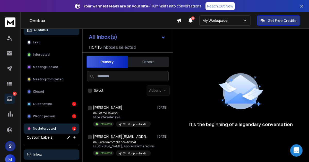
click at [49, 127] on p "Not Interested" at bounding box center [44, 129] width 23 height 4
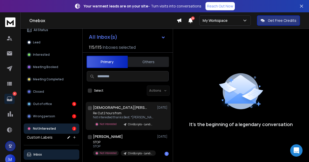
click at [91, 110] on button "button" at bounding box center [90, 108] width 4 height 4
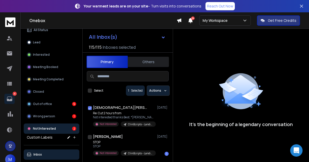
click at [164, 93] on icon "button" at bounding box center [165, 91] width 4 height 4
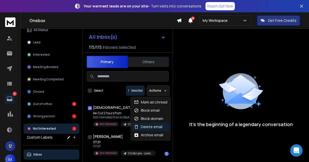
click at [146, 129] on div "Delete email" at bounding box center [148, 126] width 28 height 5
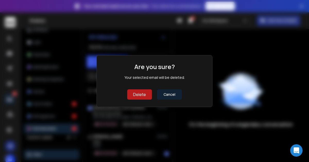
click at [140, 97] on button "Delete" at bounding box center [139, 95] width 25 height 10
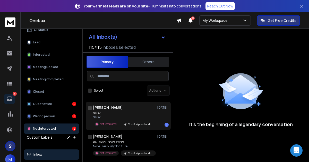
click at [113, 117] on p "STOP" at bounding box center [124, 117] width 62 height 4
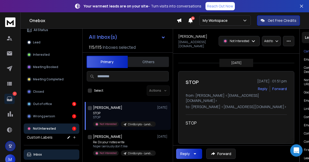
drag, startPoint x: 220, startPoint y: 92, endPoint x: 281, endPoint y: 91, distance: 61.2
click at [281, 93] on p "from: Wayne Brown <wbrown@willowgrovecounseling.net>" at bounding box center [235, 98] width 101 height 10
copy p "wbrown@willowgrovecounseling.net"
click at [10, 84] on icon at bounding box center [9, 84] width 6 height 6
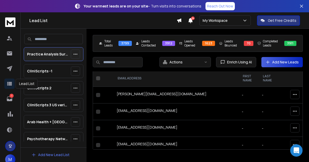
click at [44, 70] on p "CliniScripts -1" at bounding box center [39, 71] width 25 height 5
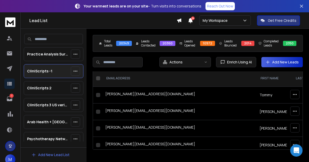
click at [110, 63] on input at bounding box center [118, 62] width 50 height 10
paste input "**********"
type input "**********"
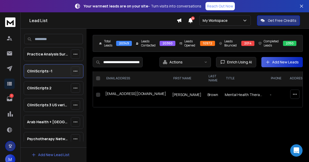
click at [99, 94] on button "button" at bounding box center [98, 95] width 4 height 4
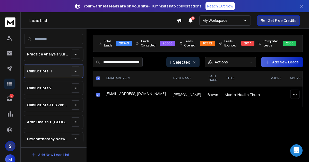
click at [294, 93] on icon "button" at bounding box center [294, 94] width 5 height 5
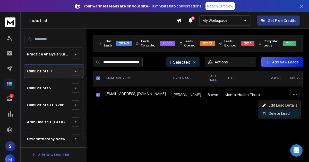
click at [279, 113] on p "Delete Lead" at bounding box center [278, 113] width 21 height 5
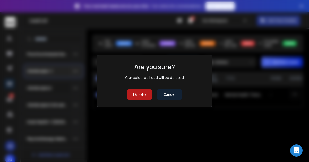
click at [140, 95] on button "Delete" at bounding box center [139, 95] width 25 height 10
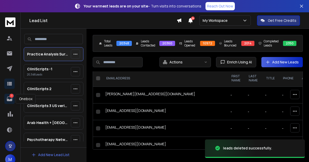
click at [9, 99] on icon at bounding box center [9, 99] width 6 height 6
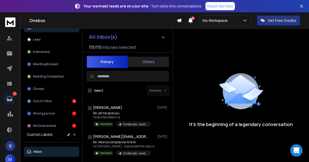
scroll to position [65, 0]
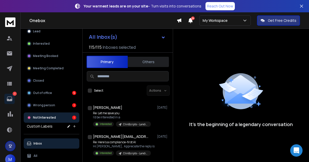
click at [39, 118] on p "Not Interested" at bounding box center [44, 118] width 23 height 4
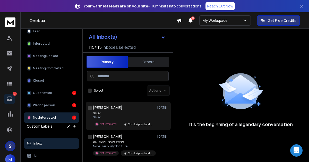
click at [92, 107] on div "Wayne Brown 25 Jul STOP STOP Not Interested CliniScripts - Landing page outreach" at bounding box center [128, 116] width 85 height 28
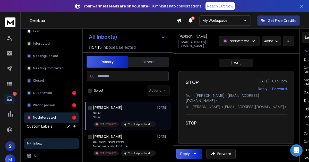
click at [91, 110] on button "button" at bounding box center [90, 108] width 4 height 4
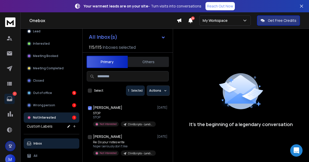
click at [166, 90] on icon "button" at bounding box center [165, 90] width 2 height 1
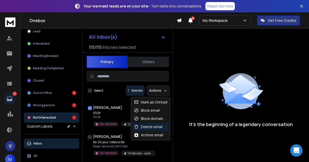
click at [151, 127] on div "Delete email" at bounding box center [148, 126] width 28 height 5
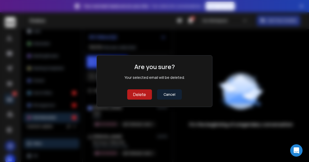
click at [140, 94] on button "Delete" at bounding box center [139, 95] width 25 height 10
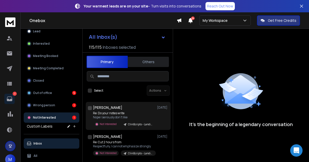
click at [107, 118] on p "Nope I seriously don’t like" at bounding box center [124, 117] width 62 height 4
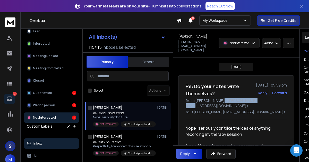
drag, startPoint x: 214, startPoint y: 94, endPoint x: 243, endPoint y: 94, distance: 28.6
click at [243, 98] on p "from: Jill Howell <jill@artgirljill.com>" at bounding box center [235, 103] width 101 height 10
copy p "jill@artgirljill.com"
click at [10, 83] on icon at bounding box center [9, 84] width 5 height 4
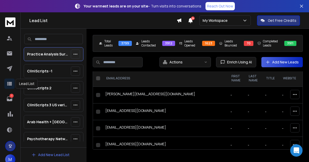
click at [40, 69] on p "CliniScripts -1" at bounding box center [39, 71] width 25 height 5
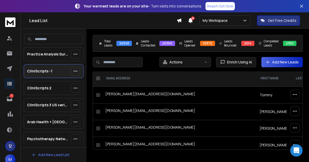
click at [113, 60] on input at bounding box center [118, 62] width 50 height 10
paste input "**********"
type input "**********"
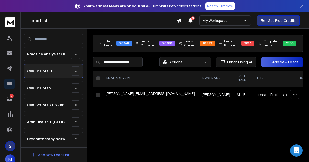
click at [97, 95] on button "button" at bounding box center [98, 95] width 4 height 4
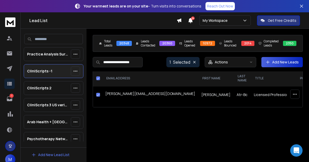
click at [296, 94] on icon "button" at bounding box center [295, 94] width 4 height 1
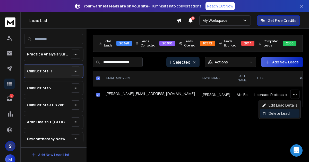
click at [279, 114] on p "Delete Lead" at bounding box center [278, 113] width 21 height 5
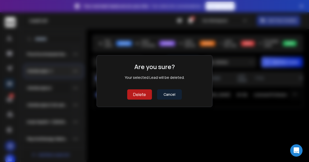
click at [136, 96] on button "Delete" at bounding box center [139, 95] width 25 height 10
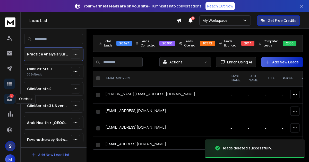
click at [11, 98] on icon at bounding box center [9, 99] width 6 height 6
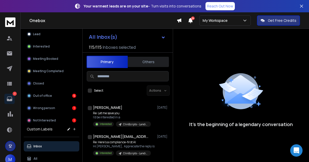
scroll to position [67, 0]
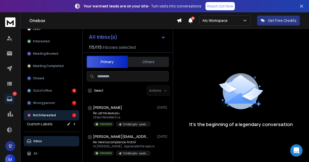
click at [37, 114] on p "Not Interested" at bounding box center [44, 115] width 23 height 4
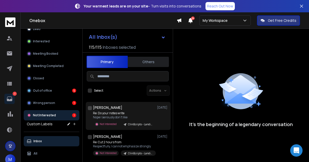
click at [91, 109] on button "button" at bounding box center [90, 108] width 4 height 4
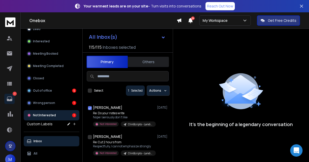
click at [156, 91] on p "Actions" at bounding box center [155, 91] width 12 height 4
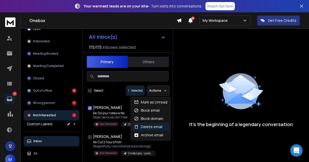
click at [150, 127] on div "Delete email" at bounding box center [148, 126] width 28 height 5
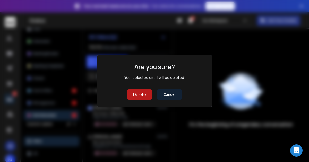
click at [140, 94] on button "Delete" at bounding box center [139, 95] width 25 height 10
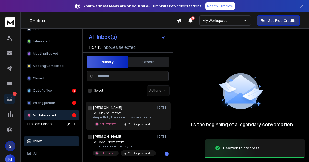
click at [113, 118] on p "Respectfully, I cannot emphasize strongly" at bounding box center [124, 117] width 62 height 4
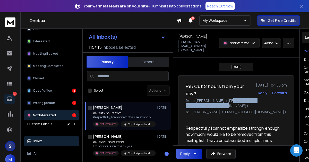
drag, startPoint x: 229, startPoint y: 91, endPoint x: 289, endPoint y: 91, distance: 60.2
click at [287, 98] on p "from: Samantha Pockele <samantha@sedapsychotherapy.com>" at bounding box center [235, 103] width 101 height 10
copy p "samantha@sedapsychotherapy.com"
click at [8, 84] on icon at bounding box center [9, 84] width 6 height 6
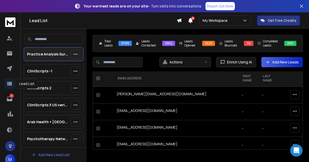
click at [52, 70] on div "CliniScripts -1" at bounding box center [54, 71] width 60 height 14
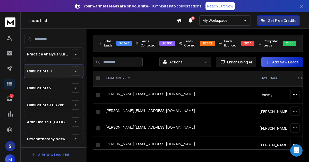
click at [120, 60] on input at bounding box center [118, 62] width 50 height 10
paste input "**********"
type input "**********"
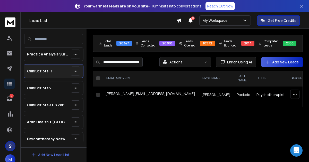
click at [99, 95] on button "button" at bounding box center [98, 95] width 4 height 4
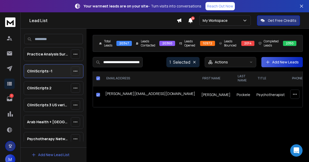
click at [297, 94] on button "button" at bounding box center [294, 94] width 9 height 9
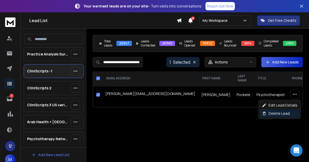
click at [283, 117] on div "Delete Lead" at bounding box center [280, 114] width 40 height 8
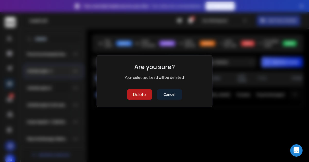
click at [138, 95] on button "Delete" at bounding box center [139, 95] width 25 height 10
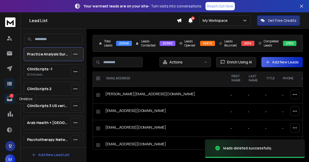
click at [7, 99] on icon at bounding box center [9, 99] width 6 height 6
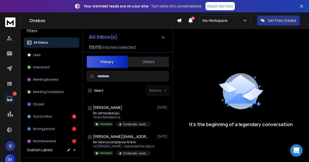
scroll to position [50, 0]
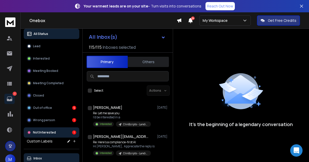
click at [40, 132] on p "Not Interested" at bounding box center [44, 133] width 23 height 4
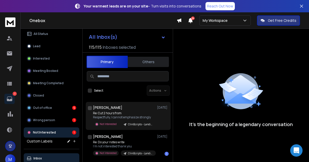
click at [92, 106] on div "Samantha Pockele 23 Jul Re: Cut 2 hours from Respectfully, I cannot emphasize s…" at bounding box center [128, 116] width 85 height 28
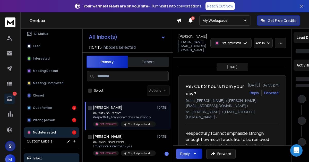
click at [91, 110] on button "button" at bounding box center [90, 108] width 4 height 4
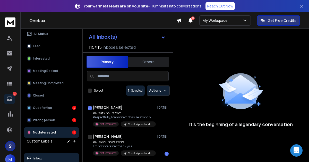
click at [161, 90] on button "Actions" at bounding box center [158, 91] width 23 height 10
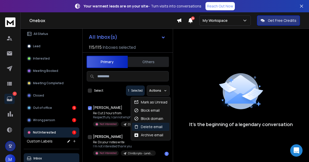
click at [151, 126] on div "Delete email" at bounding box center [148, 126] width 28 height 5
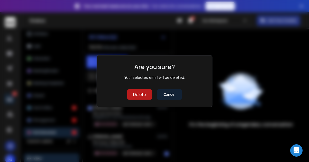
click at [141, 95] on button "Delete" at bounding box center [139, 95] width 25 height 10
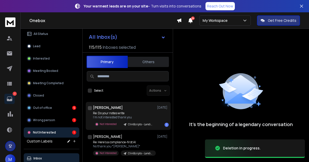
click at [105, 115] on p "I'm not interested thank you" at bounding box center [124, 117] width 62 height 4
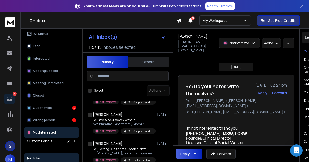
scroll to position [0, 0]
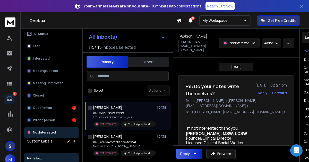
click at [104, 112] on p "Re: Do your notes write" at bounding box center [124, 113] width 62 height 4
drag, startPoint x: 225, startPoint y: 92, endPoint x: 277, endPoint y: 93, distance: 52.0
click at [277, 98] on p "from: Colleen Hanson <colleen@coreconnectioncc.com>" at bounding box center [235, 103] width 101 height 10
copy p "colleen@coreconnectioncc.com"
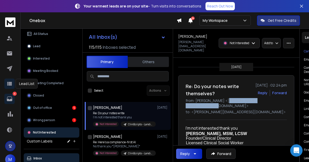
click at [11, 84] on icon at bounding box center [9, 84] width 5 height 4
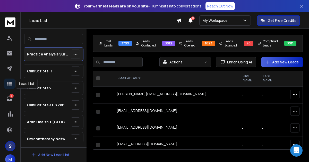
click at [50, 68] on div "CliniScripts -1" at bounding box center [54, 71] width 60 height 14
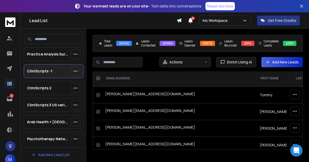
click at [111, 62] on input at bounding box center [118, 62] width 50 height 10
paste input "**********"
type input "**********"
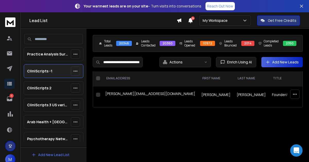
click at [99, 94] on button "button" at bounding box center [98, 95] width 4 height 4
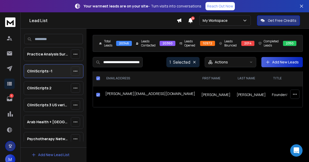
click at [295, 94] on icon "button" at bounding box center [294, 94] width 5 height 5
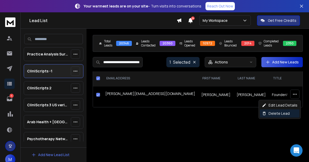
click at [282, 114] on p "Delete Lead" at bounding box center [278, 113] width 21 height 5
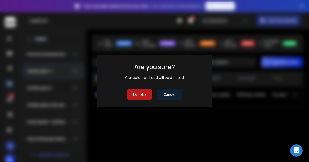
click at [136, 93] on button "Delete" at bounding box center [139, 95] width 25 height 10
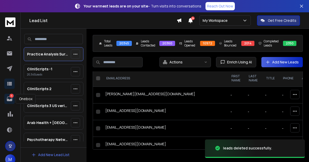
click at [8, 100] on icon at bounding box center [9, 99] width 5 height 5
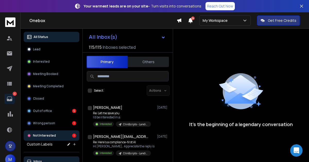
scroll to position [47, 0]
click at [43, 138] on div "Not Interested" at bounding box center [41, 135] width 29 height 5
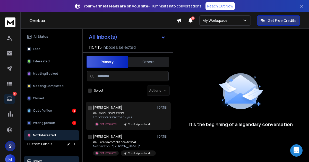
click at [90, 108] on button "button" at bounding box center [90, 108] width 4 height 4
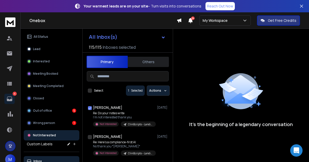
click at [162, 92] on button "Actions" at bounding box center [158, 91] width 23 height 10
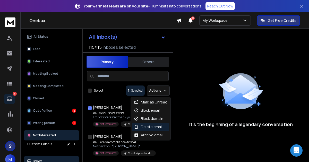
click at [150, 126] on div "Delete email" at bounding box center [148, 126] width 28 height 5
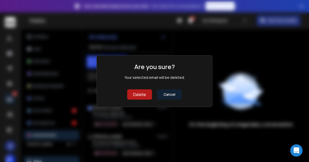
click at [140, 94] on button "Delete" at bounding box center [139, 95] width 25 height 10
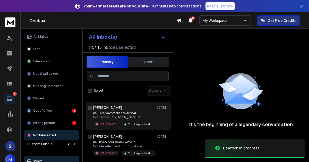
click at [102, 108] on h1 "[PERSON_NAME]" at bounding box center [107, 107] width 29 height 5
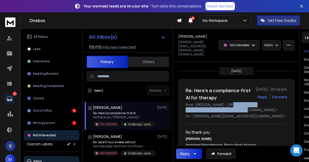
drag, startPoint x: 228, startPoint y: 93, endPoint x: 302, endPoint y: 94, distance: 74.6
click at [287, 102] on p "from: Carolyn Vandyken <carolyn.vandyken@physioworksmuskoka.com>" at bounding box center [235, 107] width 101 height 10
copy p "carolyn.vandyken@physioworksmuskoka.com"
click at [8, 82] on icon at bounding box center [9, 84] width 6 height 6
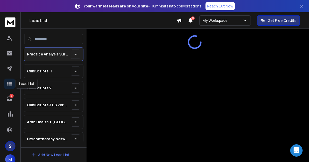
click at [41, 72] on p "CliniScripts -1" at bounding box center [39, 71] width 25 height 5
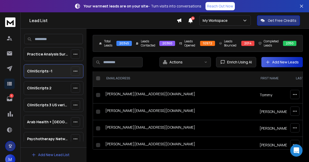
click at [118, 63] on input at bounding box center [118, 62] width 50 height 10
paste input "**********"
type input "**********"
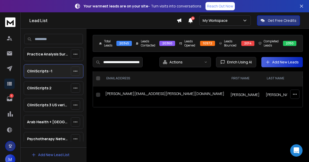
click at [97, 94] on button "button" at bounding box center [98, 95] width 4 height 4
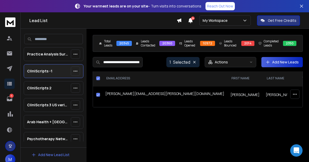
click at [294, 94] on icon "button" at bounding box center [295, 94] width 4 height 1
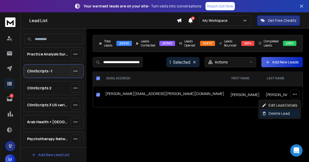
click at [281, 113] on p "Delete Lead" at bounding box center [278, 113] width 21 height 5
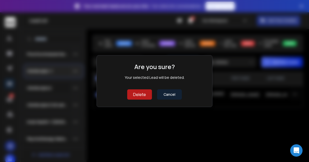
click at [143, 96] on button "Delete" at bounding box center [139, 95] width 25 height 10
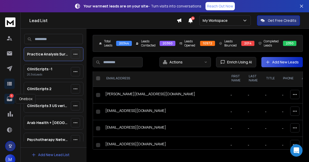
click at [11, 100] on icon at bounding box center [9, 99] width 5 height 5
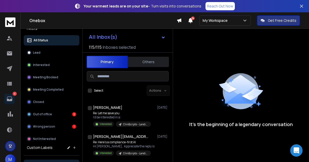
scroll to position [57, 0]
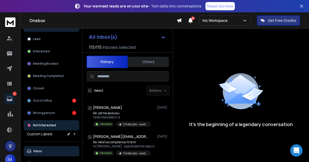
click at [36, 125] on p "Not Interested" at bounding box center [44, 125] width 23 height 4
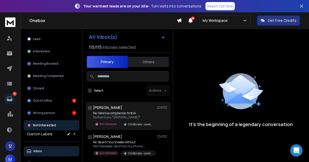
click at [90, 108] on button "button" at bounding box center [90, 108] width 4 height 4
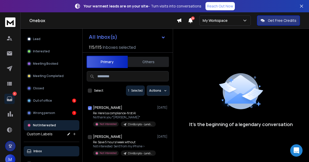
click at [163, 90] on icon "button" at bounding box center [165, 91] width 4 height 4
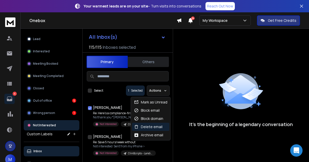
click at [144, 128] on div "Delete email" at bounding box center [148, 126] width 28 height 5
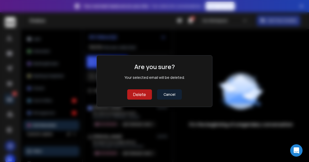
click at [137, 94] on button "Delete" at bounding box center [139, 95] width 25 height 10
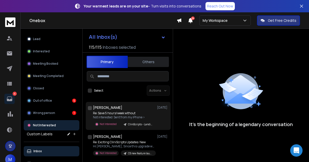
click at [113, 114] on p "Re: Save 5 hours/week without" at bounding box center [124, 113] width 62 height 4
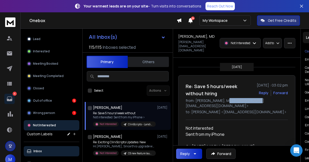
drag, startPoint x: 223, startPoint y: 94, endPoint x: 255, endPoint y: 93, distance: 31.4
click at [255, 98] on p "from: Ken Adolph, MD <ken@illumma.com>" at bounding box center [236, 103] width 102 height 10
copy p "ken@illumma.com"
click at [11, 84] on icon at bounding box center [9, 84] width 5 height 4
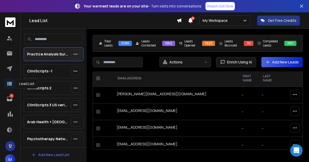
click at [51, 70] on p "CliniScripts -1" at bounding box center [39, 71] width 25 height 5
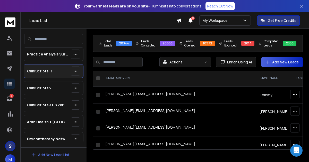
click at [117, 61] on input at bounding box center [118, 62] width 50 height 10
paste input "**********"
type input "**********"
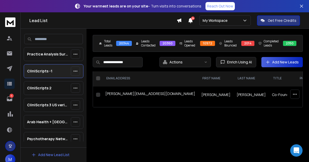
click at [98, 95] on button "button" at bounding box center [98, 95] width 4 height 4
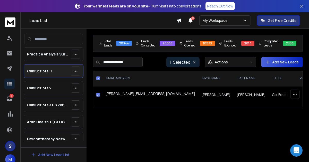
click at [295, 93] on icon "button" at bounding box center [294, 94] width 5 height 5
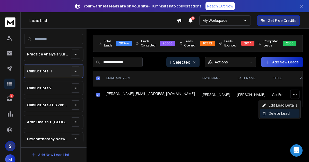
click at [267, 114] on div "Delete Lead" at bounding box center [276, 113] width 28 height 5
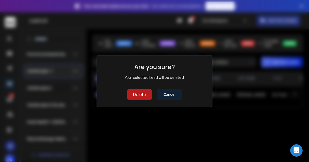
click at [139, 98] on button "Delete" at bounding box center [139, 95] width 25 height 10
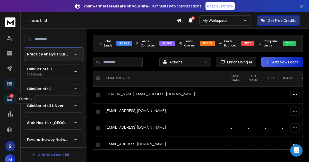
click at [8, 100] on icon at bounding box center [9, 99] width 5 height 5
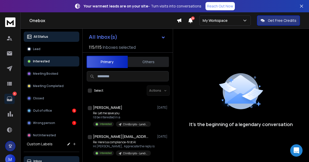
scroll to position [49, 0]
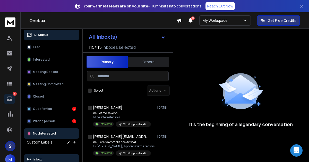
click at [46, 133] on p "Not Interested" at bounding box center [44, 134] width 23 height 4
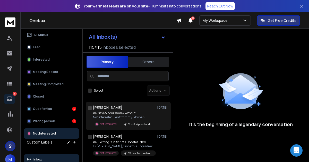
click at [91, 108] on button "button" at bounding box center [90, 108] width 4 height 4
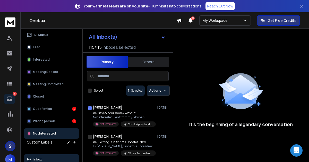
click at [158, 93] on p "Actions" at bounding box center [155, 91] width 12 height 4
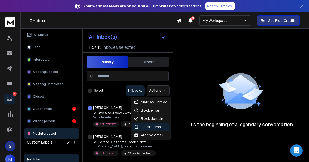
click at [149, 126] on div "Delete email" at bounding box center [148, 126] width 28 height 5
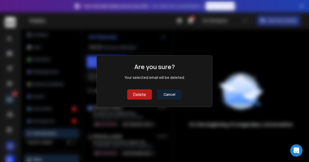
click at [147, 95] on button "Delete" at bounding box center [139, 95] width 25 height 10
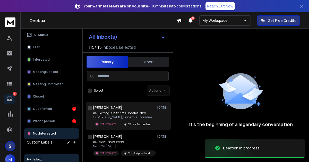
click at [110, 112] on p "Re: Exciting CliniScripts Updates: New" at bounding box center [124, 113] width 62 height 4
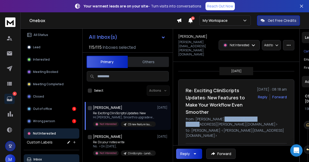
drag, startPoint x: 216, startPoint y: 108, endPoint x: 253, endPoint y: 108, distance: 37.0
click at [253, 117] on p "from: Larry Smith <larry.g.smith@bell.net>" at bounding box center [235, 122] width 101 height 10
copy p "larry.g.smith@bell.net"
click at [8, 84] on icon at bounding box center [9, 84] width 5 height 4
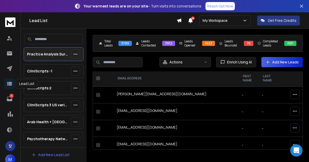
click at [121, 62] on input at bounding box center [118, 62] width 50 height 10
paste input "**********"
type input "**********"
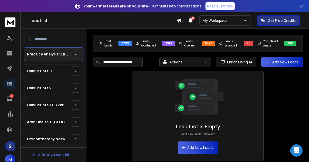
click at [42, 72] on p "CliniScripts -1" at bounding box center [39, 71] width 25 height 5
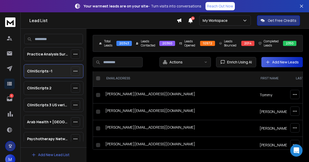
click at [117, 63] on input at bounding box center [118, 62] width 50 height 10
paste input "**********"
type input "**********"
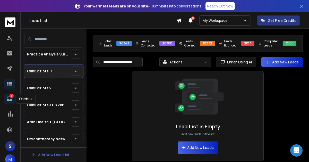
click at [9, 100] on icon at bounding box center [9, 99] width 5 height 5
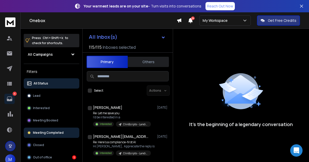
click at [61, 136] on button "Meeting Completed" at bounding box center [52, 133] width 56 height 10
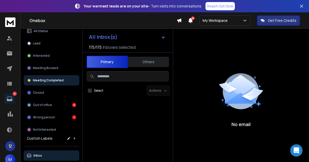
scroll to position [53, 0]
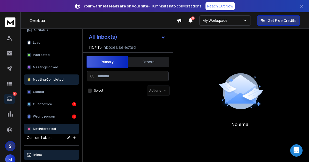
click at [39, 129] on p "Not Interested" at bounding box center [44, 129] width 23 height 4
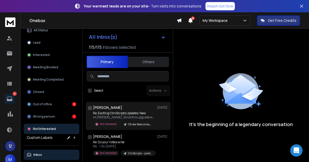
click at [91, 108] on button "button" at bounding box center [90, 108] width 4 height 4
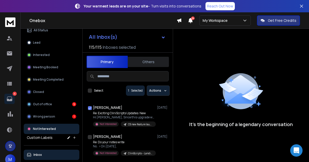
click at [158, 94] on button "Actions" at bounding box center [158, 91] width 23 height 10
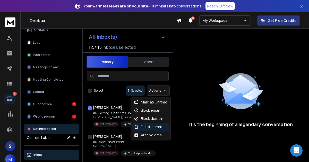
click at [155, 126] on div "Delete email" at bounding box center [148, 126] width 28 height 5
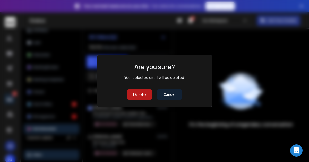
click at [144, 97] on button "Delete" at bounding box center [139, 95] width 25 height 10
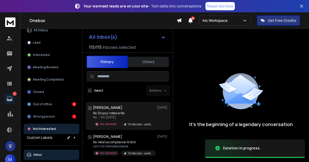
click at [111, 113] on p "Re: Do your notes write" at bounding box center [124, 113] width 62 height 4
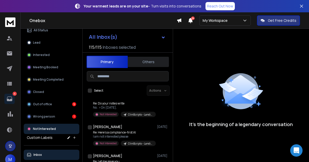
scroll to position [0, 0]
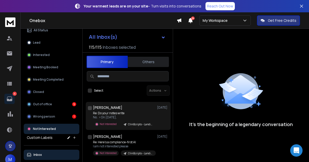
click at [113, 106] on div "Tanya Imam 11 Jul" at bounding box center [131, 107] width 76 height 5
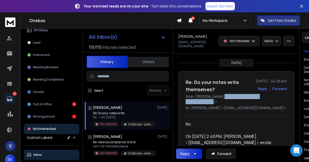
drag, startPoint x: 218, startPoint y: 94, endPoint x: 275, endPoint y: 93, distance: 56.9
click at [275, 94] on p "from: Tanya Imam <tanyaimam@thejunipercenter.com>" at bounding box center [235, 99] width 101 height 10
copy p "anyaimam@thejunipercenter.com"
click at [8, 81] on icon at bounding box center [9, 84] width 6 height 6
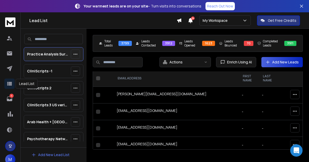
click at [41, 71] on p "CliniScripts -1" at bounding box center [39, 71] width 25 height 5
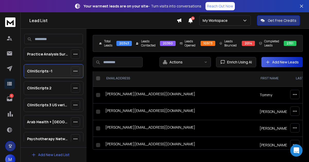
click at [118, 60] on input at bounding box center [118, 62] width 50 height 10
paste input "**********"
type input "**********"
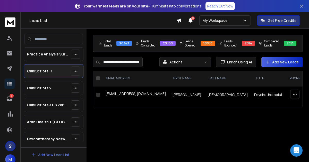
click at [99, 95] on button "button" at bounding box center [98, 95] width 4 height 4
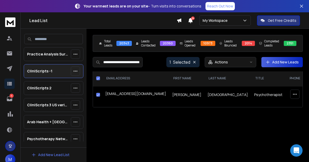
click at [294, 96] on icon "button" at bounding box center [294, 94] width 5 height 5
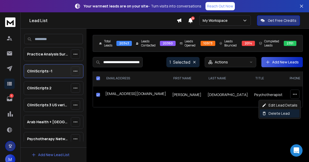
click at [273, 114] on p "Delete Lead" at bounding box center [278, 113] width 21 height 5
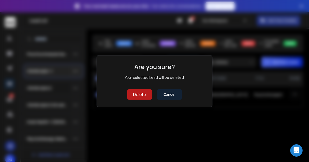
click at [142, 93] on button "Delete" at bounding box center [139, 95] width 25 height 10
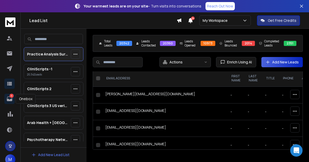
click at [8, 98] on icon at bounding box center [9, 99] width 6 height 6
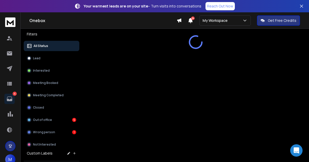
scroll to position [42, 0]
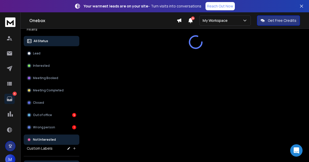
click at [37, 141] on div "All Status Lead Interested Meeting Booked Meeting Completed Closed Out of offic…" at bounding box center [52, 90] width 56 height 109
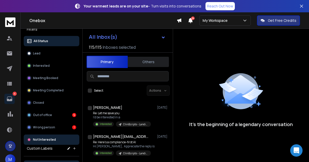
click at [45, 143] on button "Not Interested" at bounding box center [52, 140] width 56 height 10
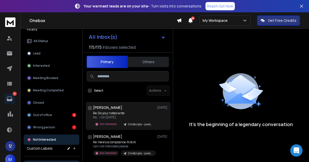
click at [91, 108] on button "button" at bounding box center [90, 108] width 4 height 4
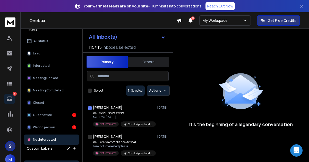
click at [156, 94] on button "Actions" at bounding box center [158, 91] width 23 height 10
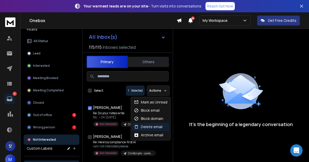
click at [149, 126] on div "Delete email" at bounding box center [148, 126] width 28 height 5
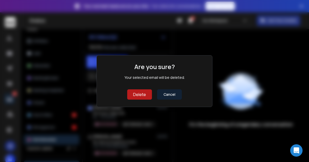
click at [141, 94] on button "Delete" at bounding box center [139, 95] width 25 height 10
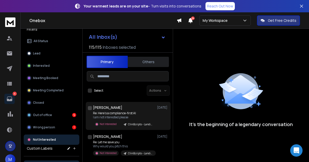
click at [102, 111] on div "Lonny Webb 11 Jul Re: Here’s a compliance-first AI I am not interested please N…" at bounding box center [131, 116] width 76 height 22
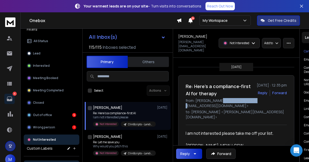
drag, startPoint x: 218, startPoint y: 93, endPoint x: 253, endPoint y: 95, distance: 34.7
click at [253, 98] on p "from: Lonny Webb <Lonny@neurobx.com>" at bounding box center [235, 103] width 101 height 10
click at [8, 84] on icon at bounding box center [9, 84] width 5 height 4
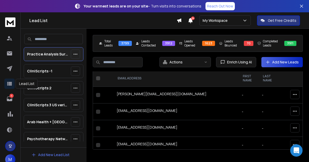
click at [55, 75] on div "CliniScripts -1" at bounding box center [54, 71] width 60 height 14
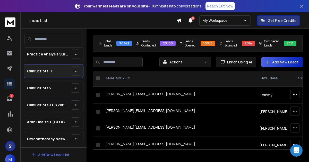
click at [118, 60] on input at bounding box center [118, 62] width 50 height 10
paste input "**********"
type input "**********"
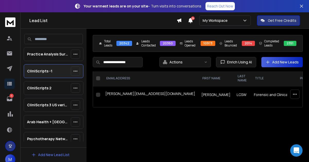
click at [98, 94] on button "button" at bounding box center [98, 95] width 4 height 4
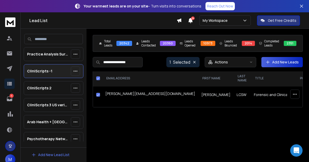
click at [295, 96] on icon "button" at bounding box center [294, 94] width 5 height 5
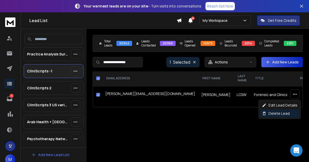
click at [279, 115] on p "Delete Lead" at bounding box center [278, 113] width 21 height 5
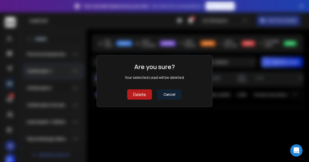
click at [139, 95] on button "Delete" at bounding box center [139, 95] width 25 height 10
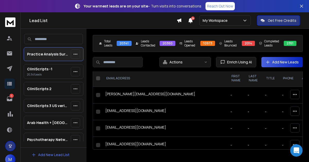
click at [37, 73] on p "20,341 Lead s" at bounding box center [39, 75] width 25 height 4
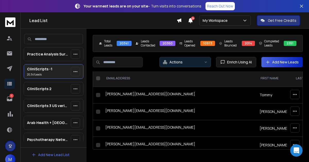
click at [189, 63] on div "Actions" at bounding box center [182, 62] width 39 height 5
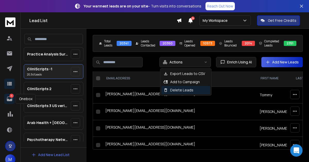
click at [11, 101] on icon at bounding box center [9, 99] width 5 height 5
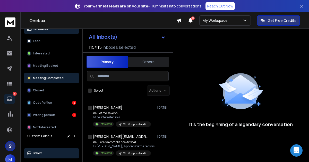
scroll to position [66, 0]
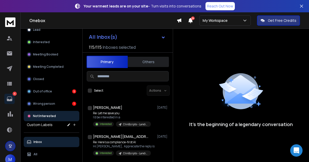
click at [49, 116] on p "Not Interested" at bounding box center [44, 116] width 23 height 4
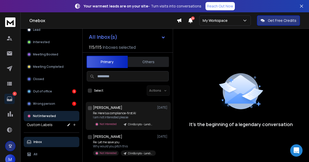
click at [92, 110] on div "Lonny Webb 11 Jul Re: Here’s a compliance-first AI I am not interested please N…" at bounding box center [128, 116] width 85 height 28
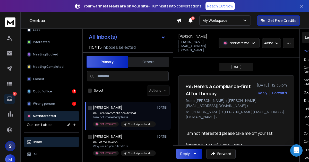
click at [89, 110] on button "button" at bounding box center [90, 108] width 4 height 4
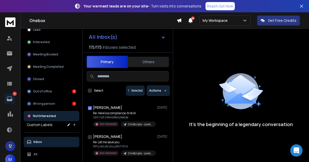
click at [160, 94] on button "Actions" at bounding box center [158, 91] width 23 height 10
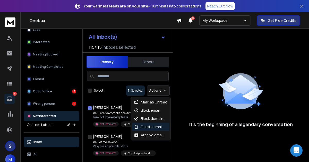
click at [151, 128] on div "Delete email" at bounding box center [148, 126] width 28 height 5
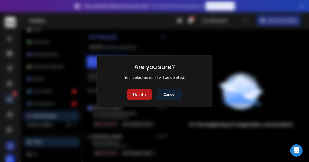
click at [138, 95] on button "Delete" at bounding box center [139, 95] width 25 height 10
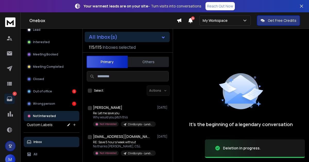
click at [164, 39] on icon at bounding box center [163, 37] width 5 height 5
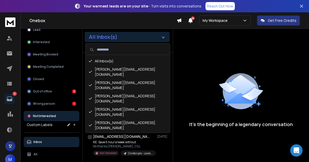
click at [164, 39] on icon at bounding box center [163, 37] width 5 height 5
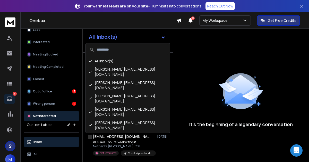
click at [195, 52] on div "It’s the beginning of a legendary conversation" at bounding box center [241, 98] width 136 height 138
